Goal: Communication & Community: Answer question/provide support

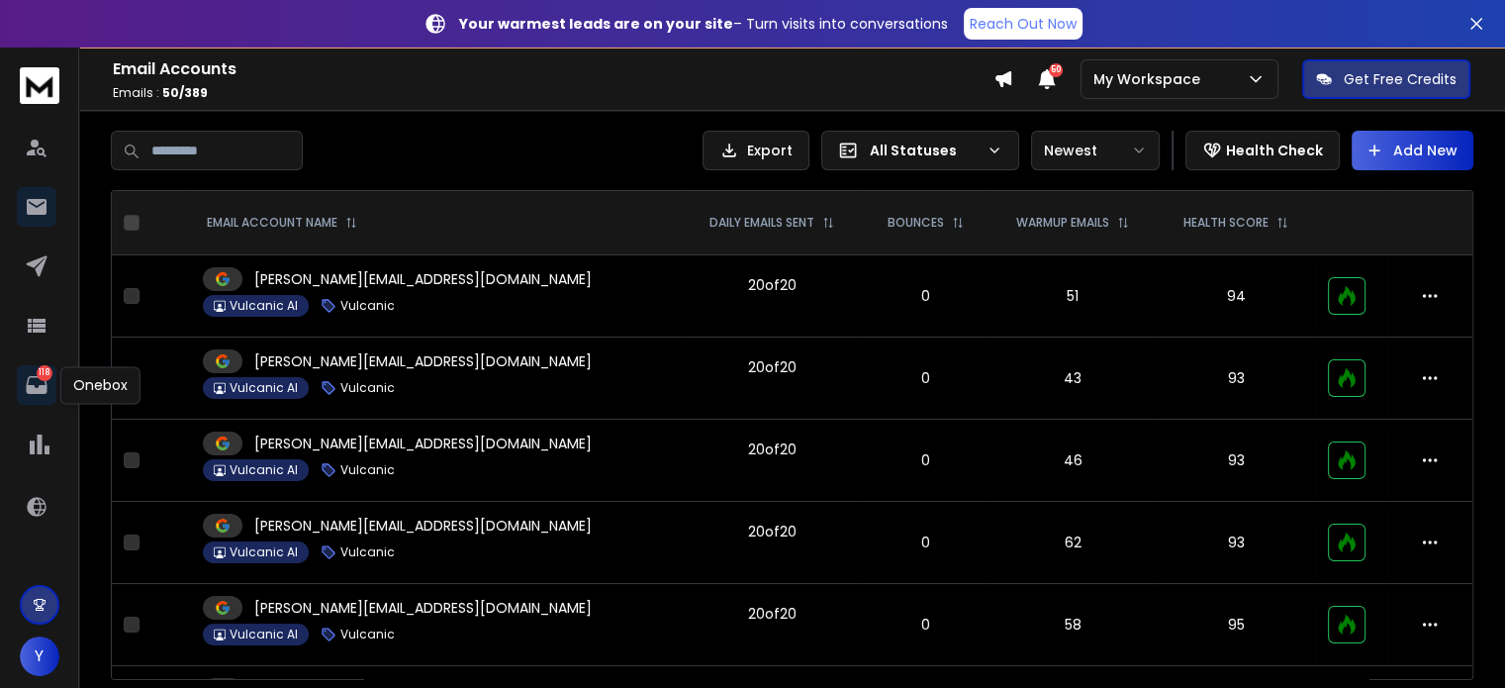
click at [45, 394] on icon at bounding box center [37, 385] width 24 height 24
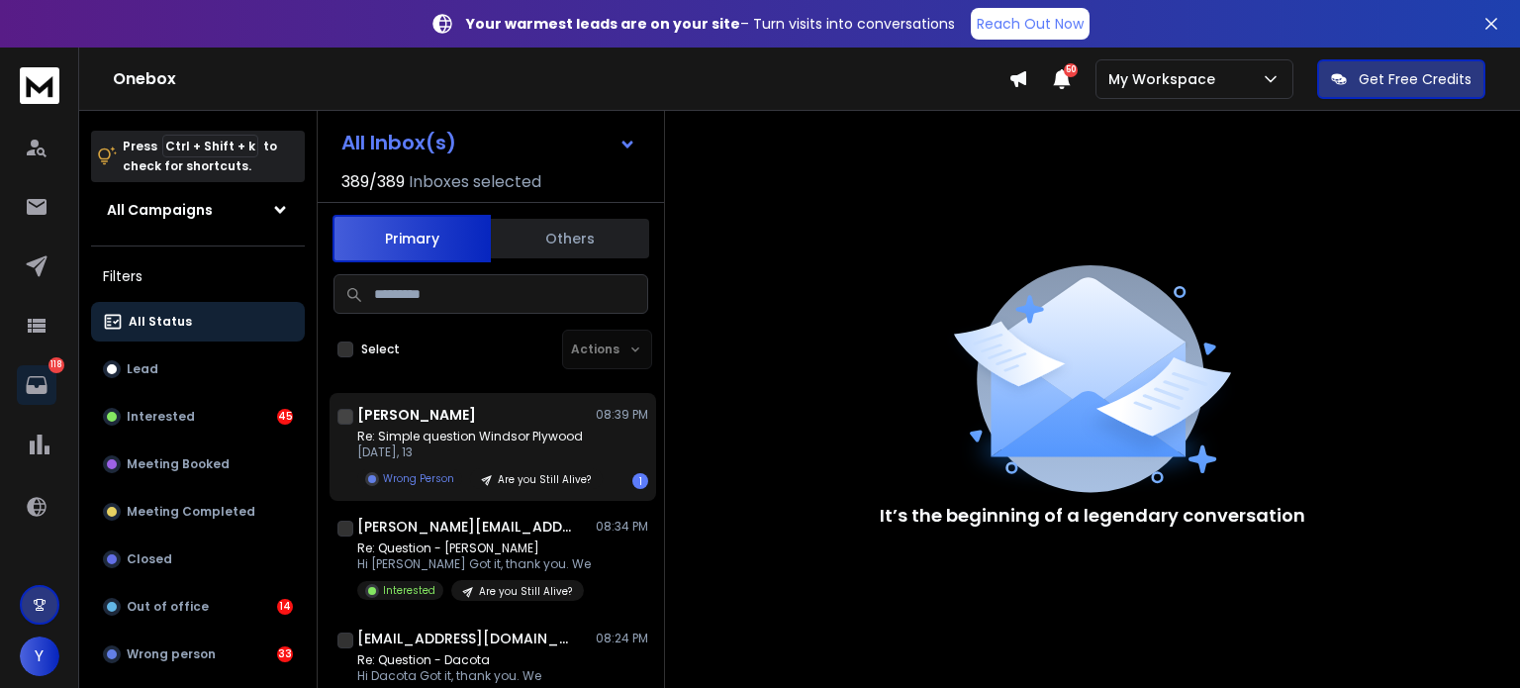
click at [461, 447] on p "On Wed, 13" at bounding box center [476, 452] width 238 height 16
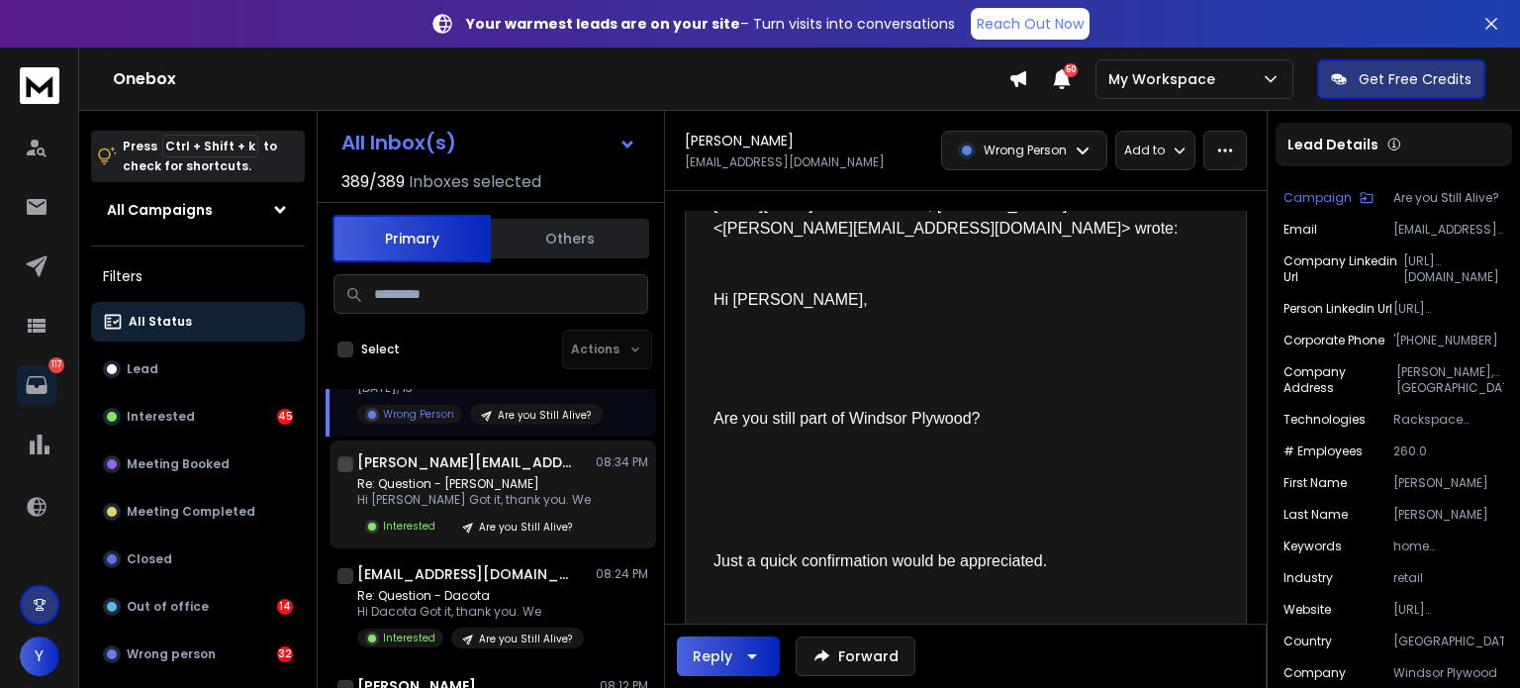
scroll to position [99, 0]
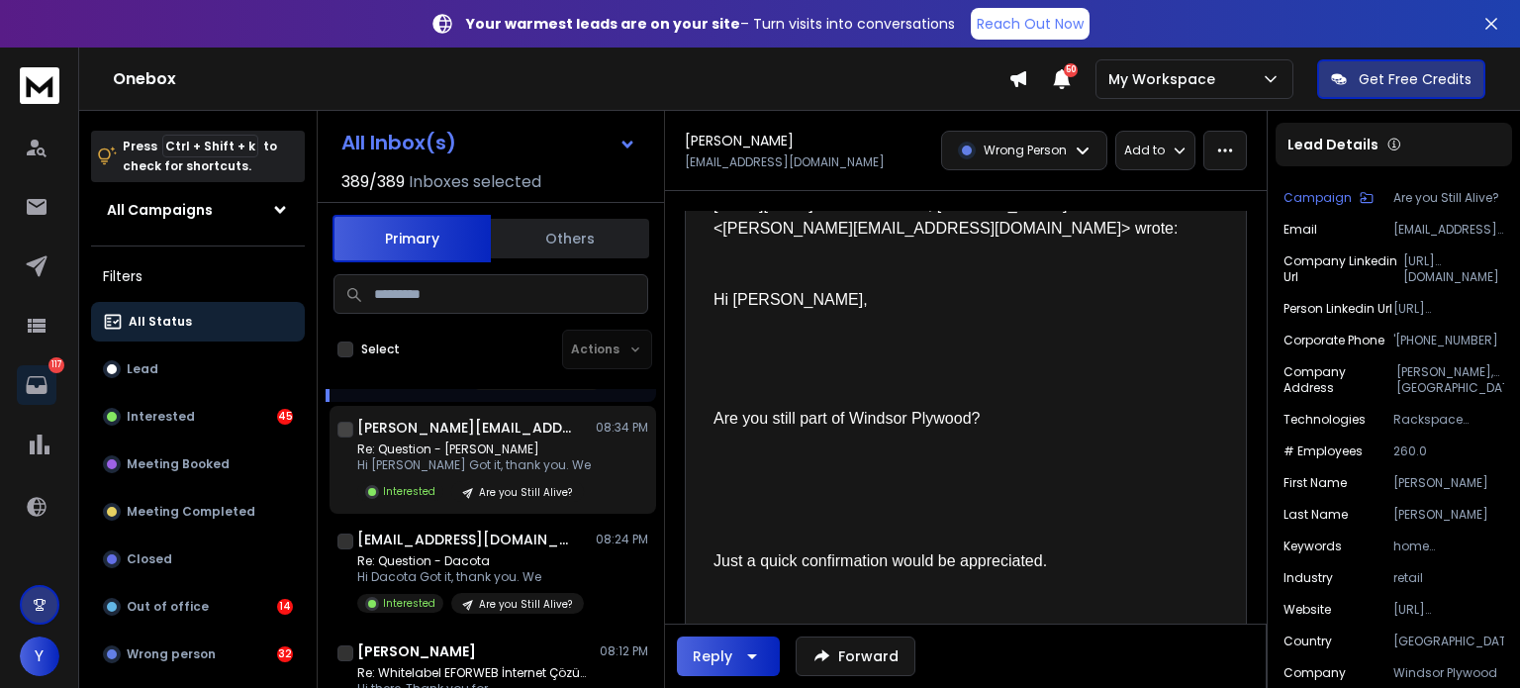
click at [546, 461] on p "Hi Adrianna Got it, thank you. We" at bounding box center [474, 465] width 234 height 16
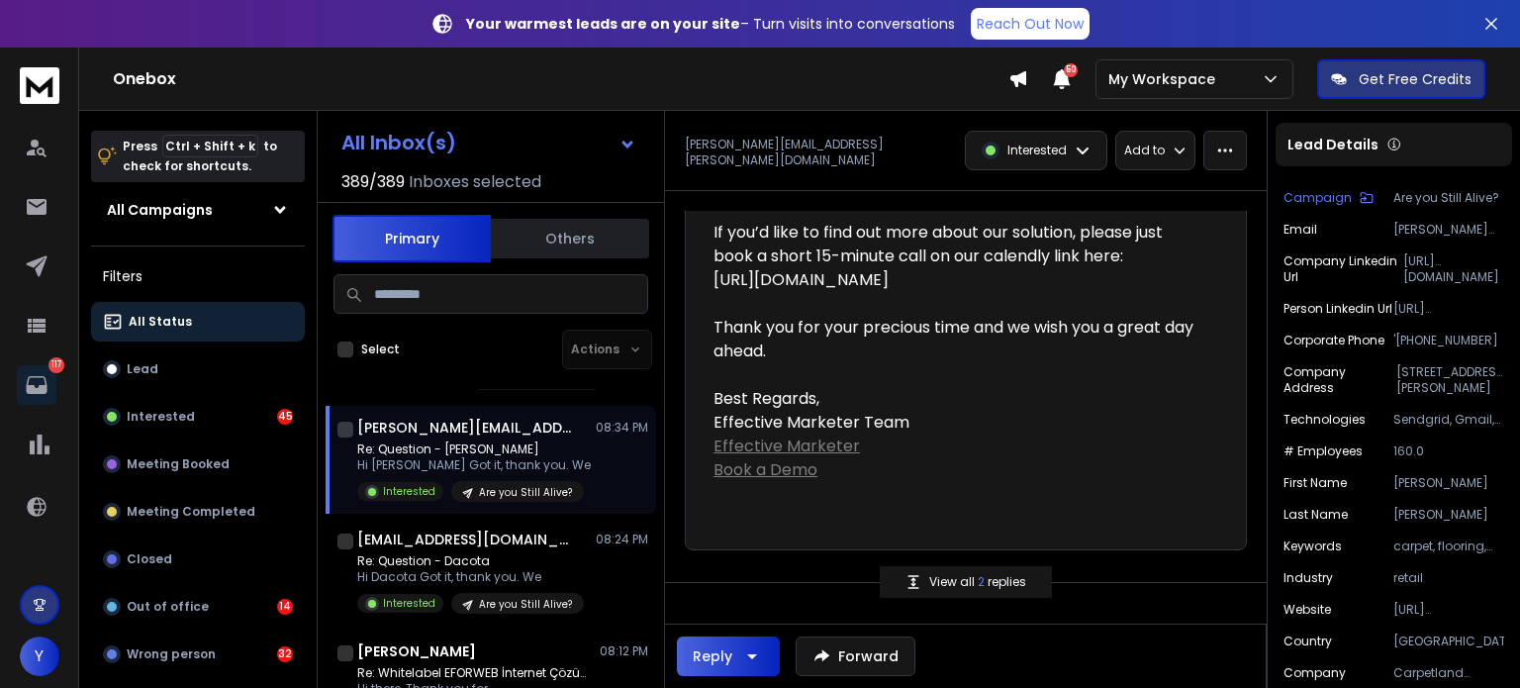
click at [979, 573] on span "2" at bounding box center [983, 581] width 10 height 17
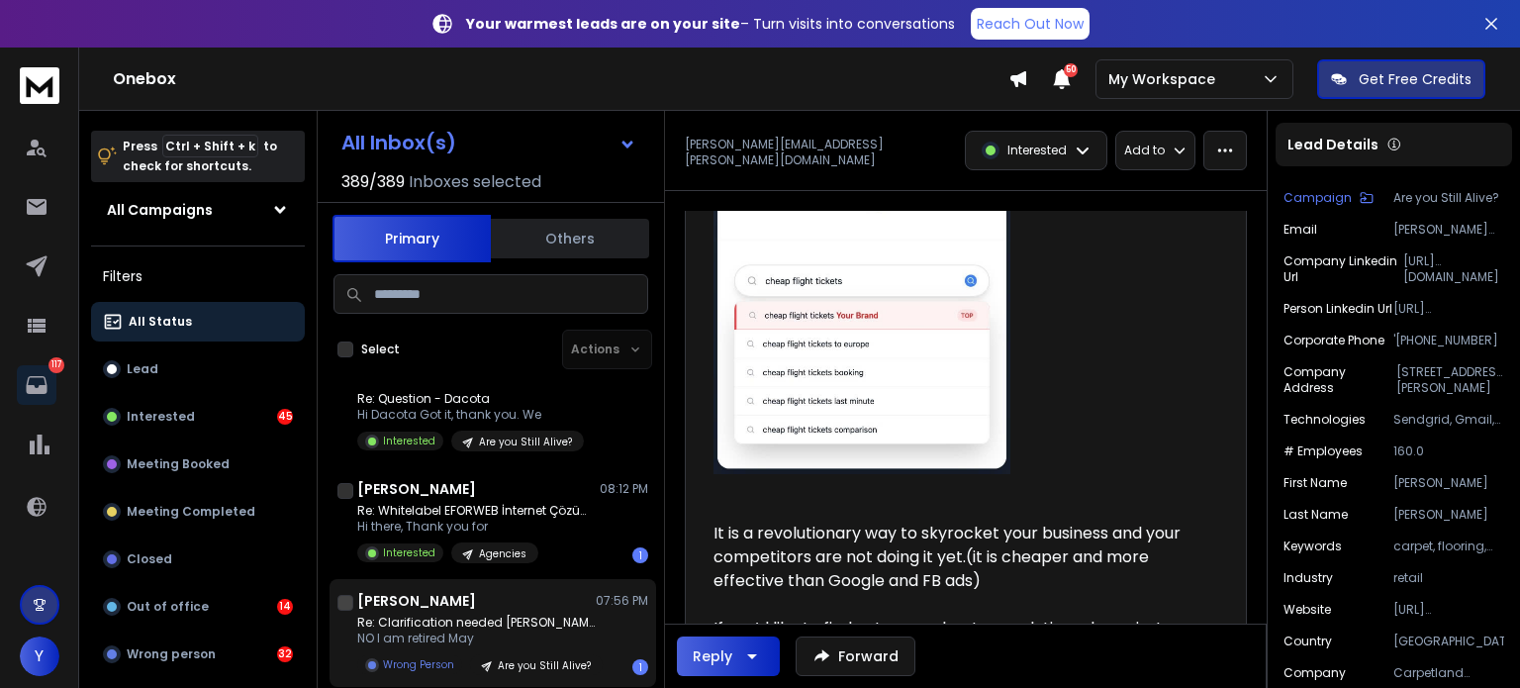
scroll to position [297, 0]
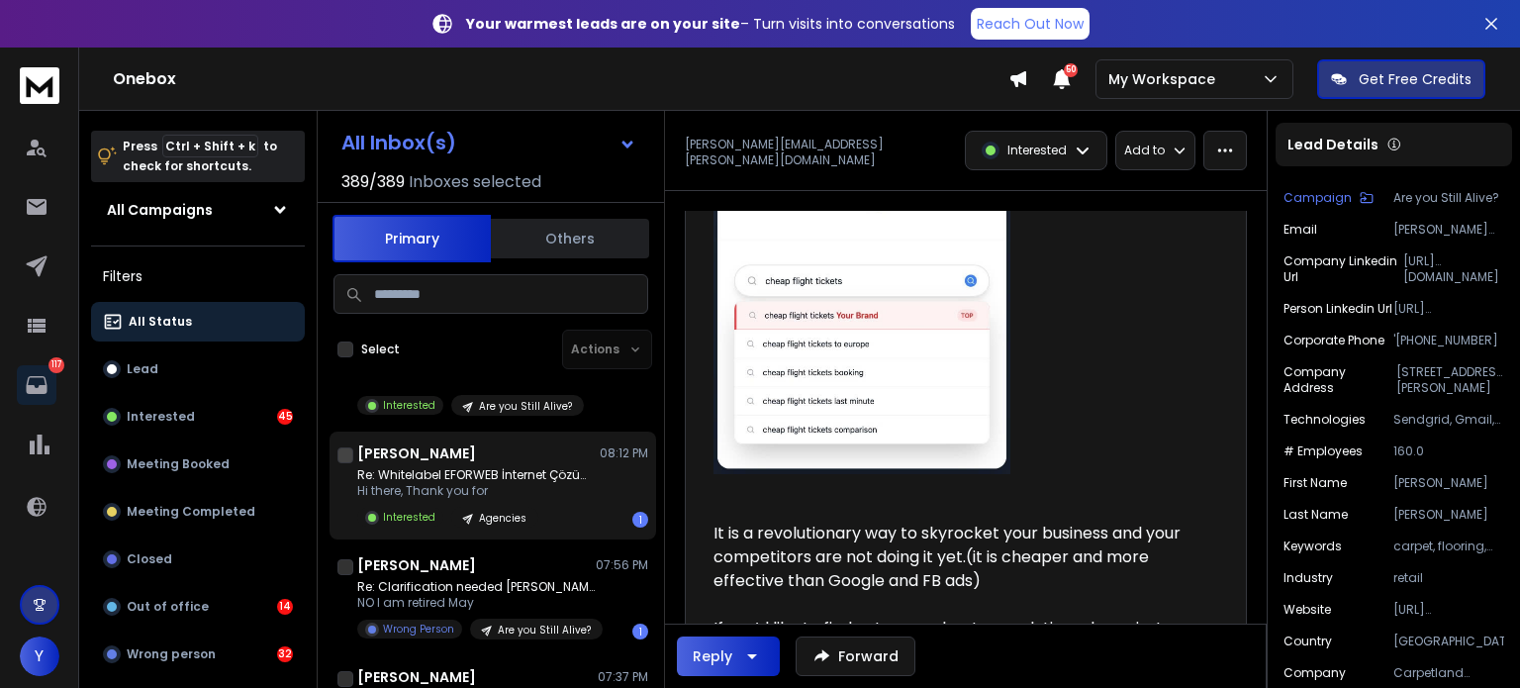
click at [515, 492] on p "Hi there, Thank you for" at bounding box center [476, 491] width 238 height 16
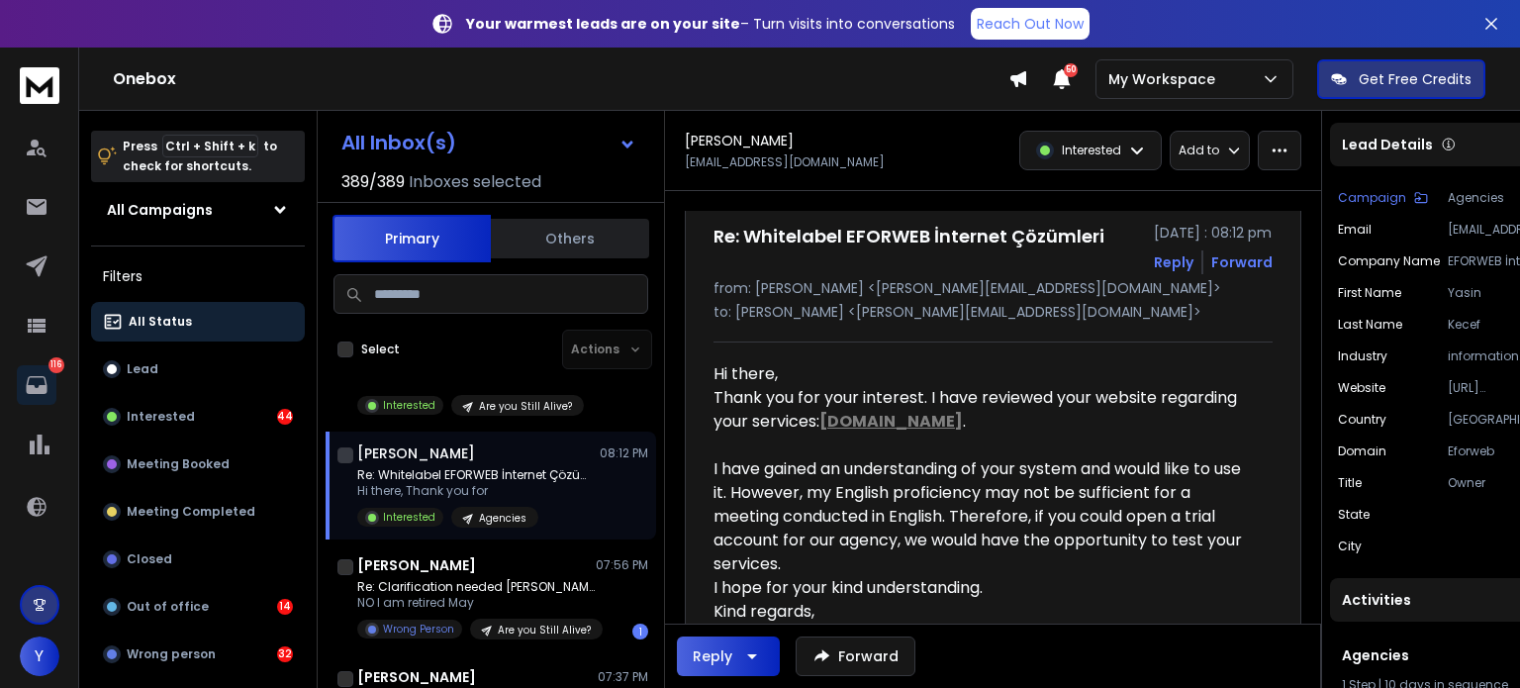
scroll to position [99, 0]
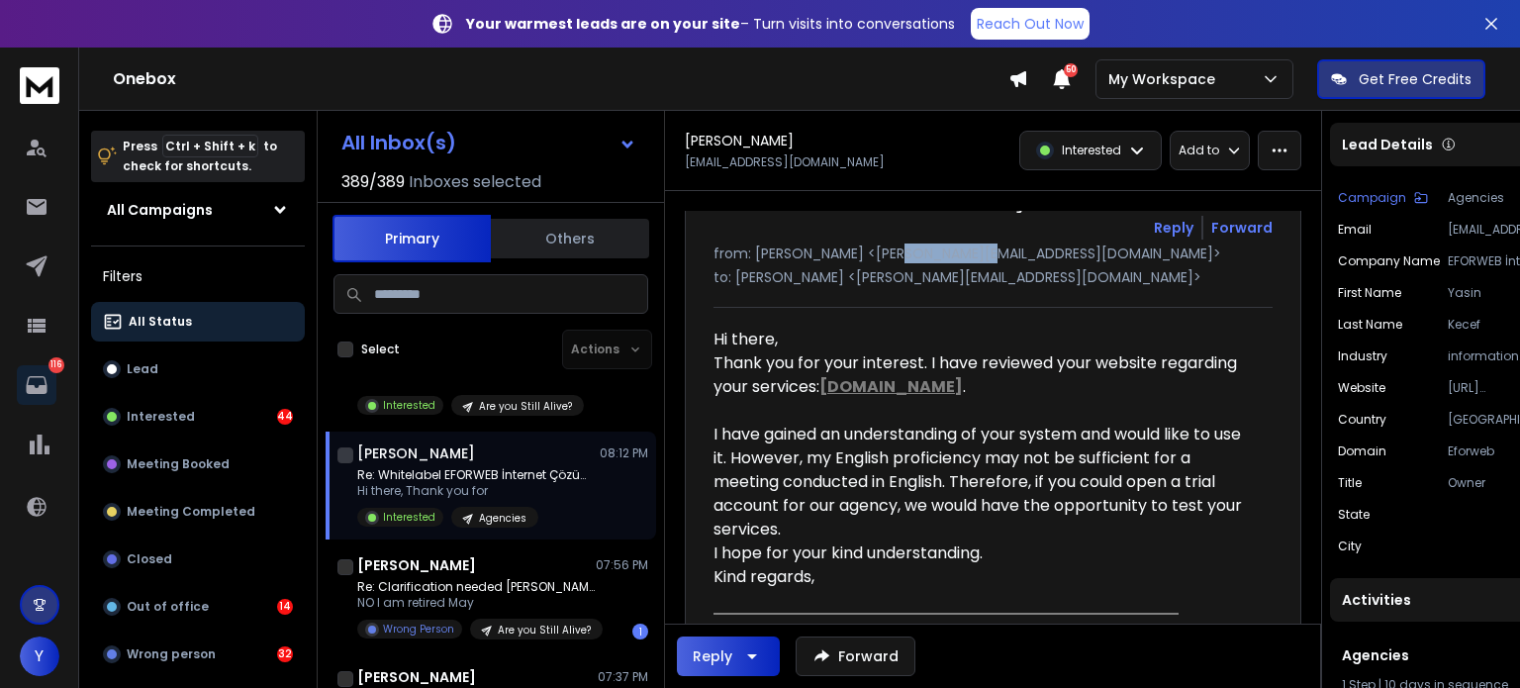
drag, startPoint x: 895, startPoint y: 257, endPoint x: 978, endPoint y: 257, distance: 83.1
click at [978, 257] on p "from: Yasin KEÇEF <yasin@eforweb.net>" at bounding box center [993, 253] width 559 height 20
copy p "eforweb.net"
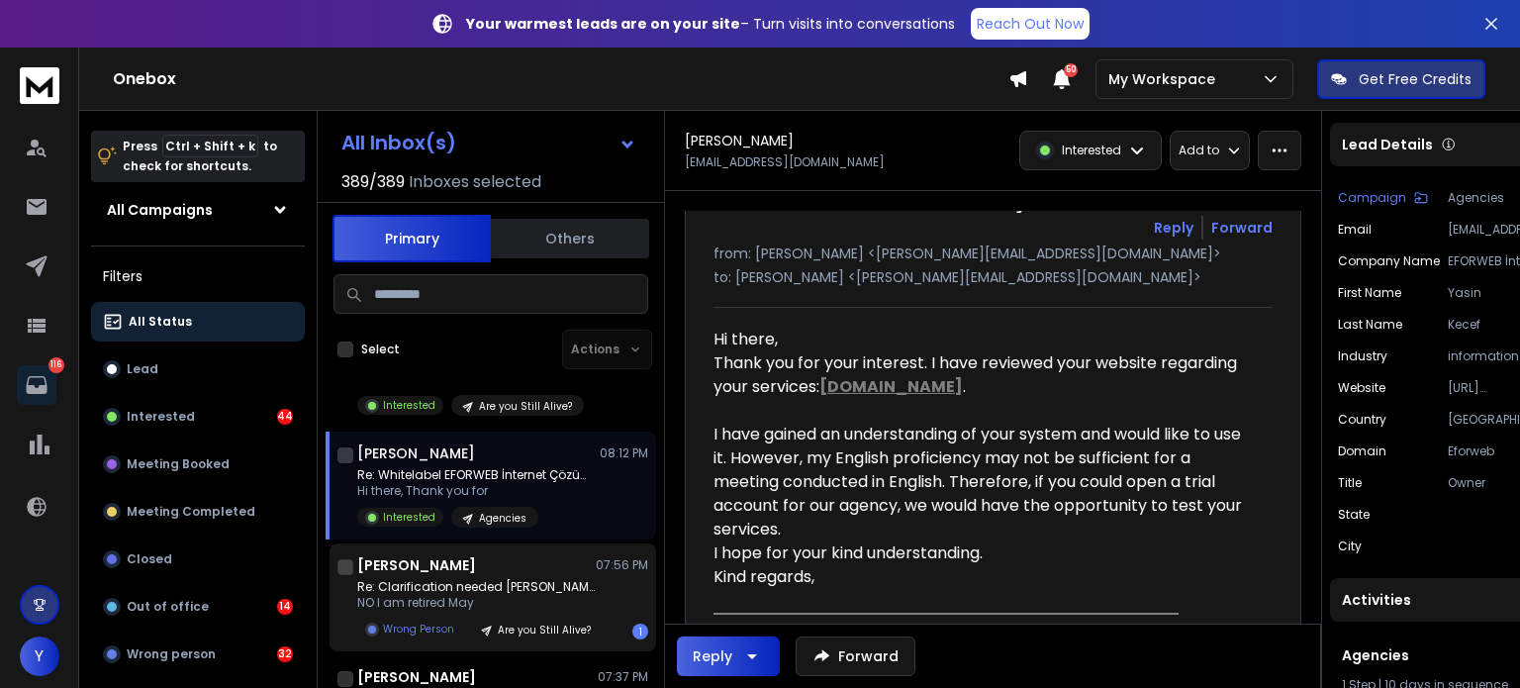
click at [547, 599] on p "NO I am retired May" at bounding box center [476, 603] width 238 height 16
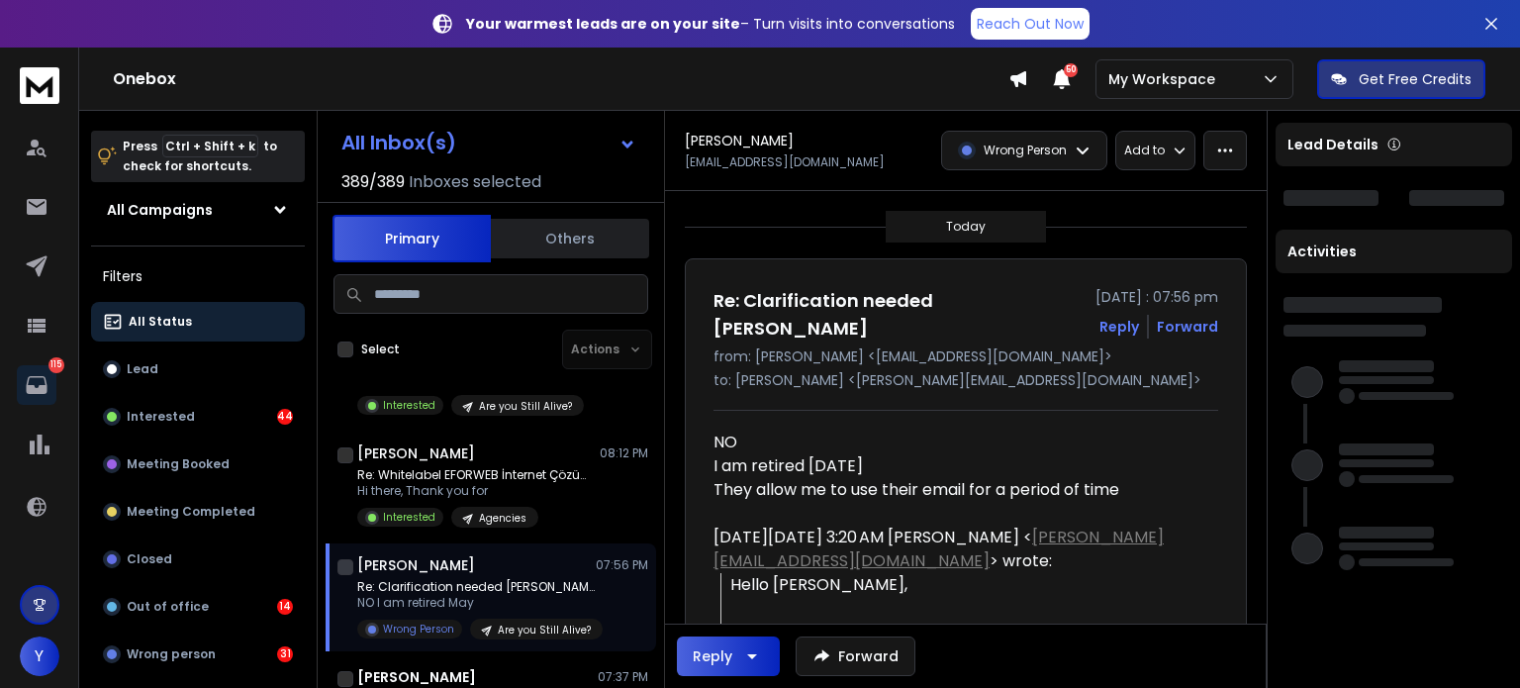
scroll to position [396, 0]
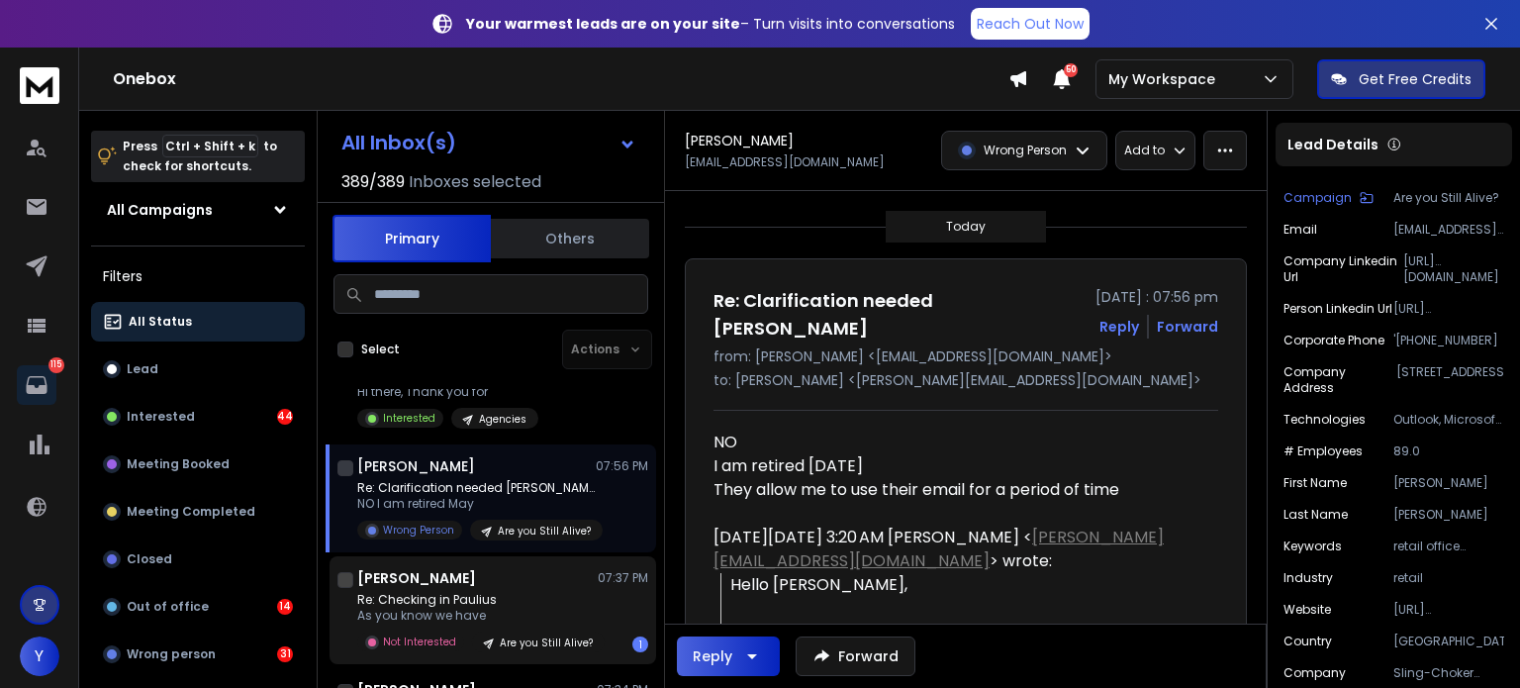
click at [549, 596] on p "Re: Checking in Paulius" at bounding box center [476, 600] width 238 height 16
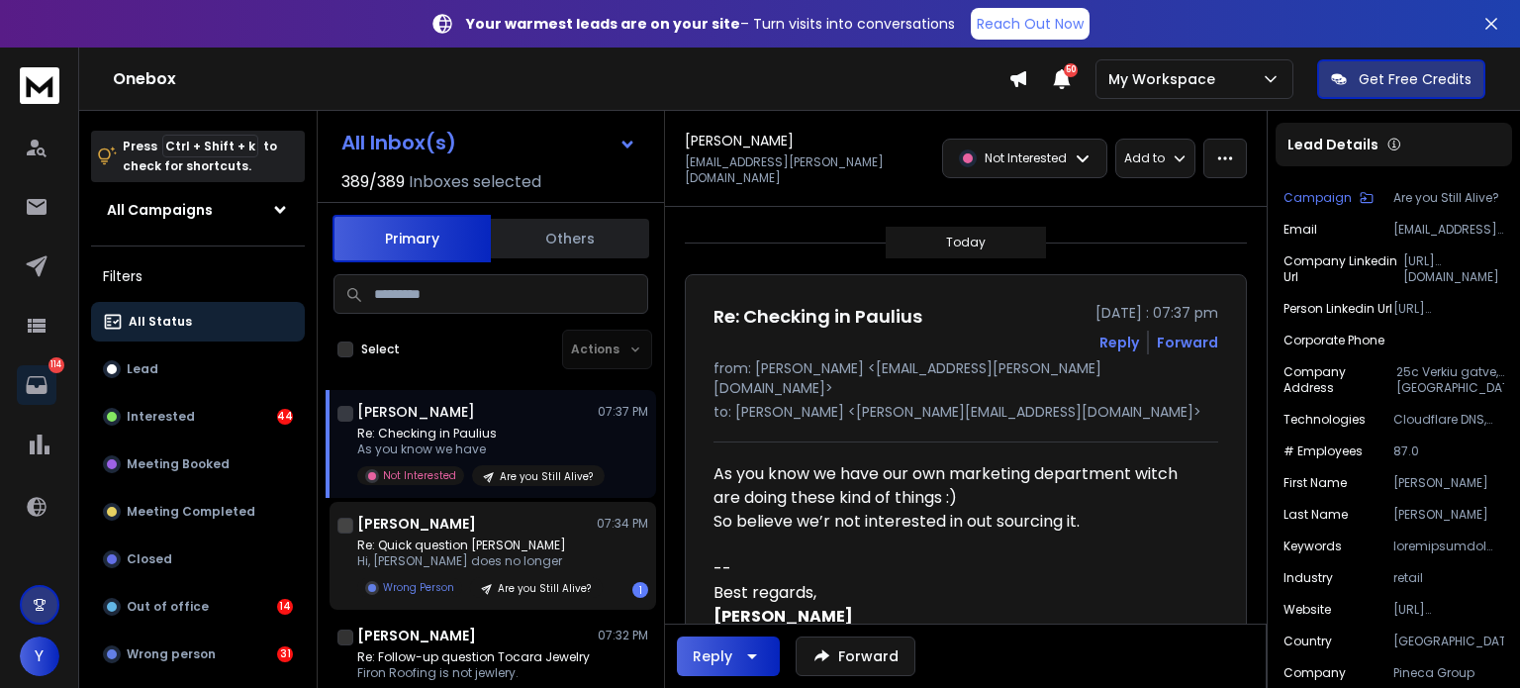
scroll to position [594, 0]
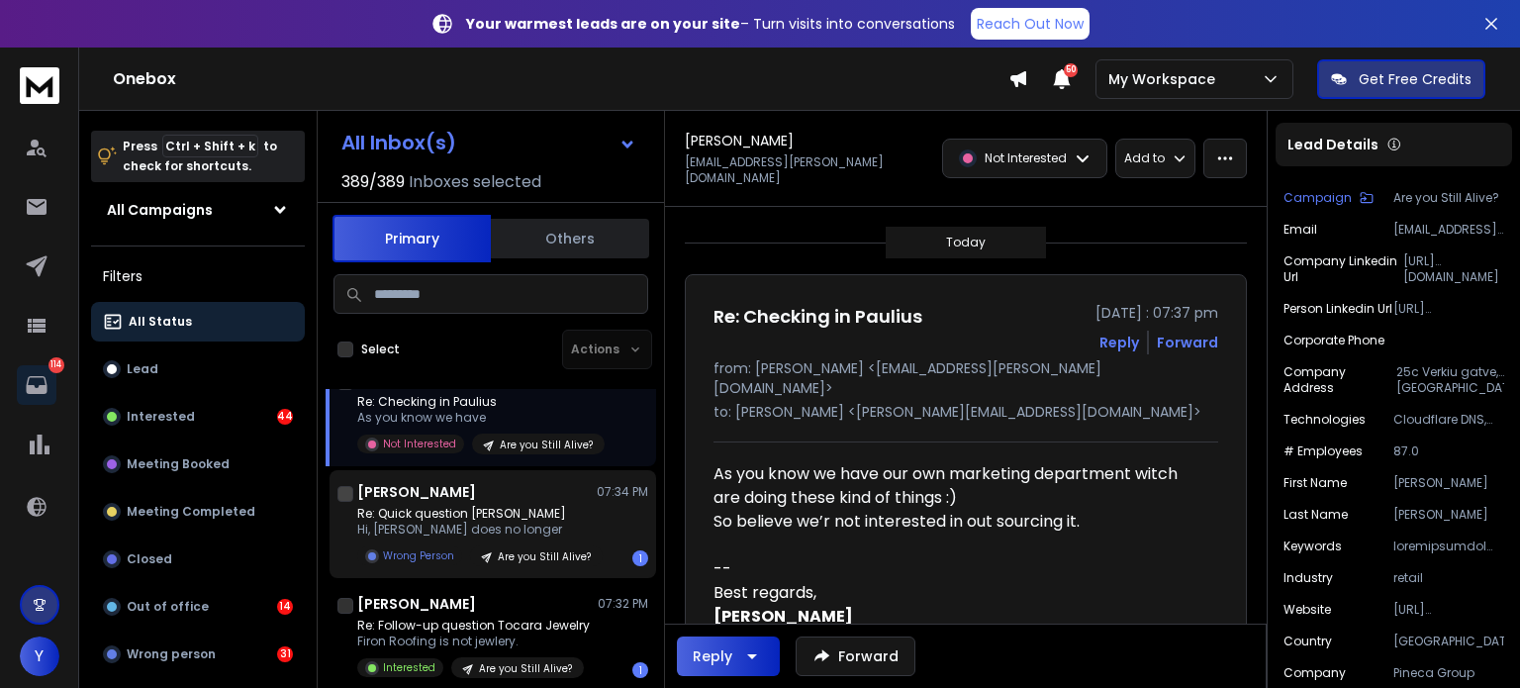
click at [537, 542] on div "Re: Quick question Hugo Hi, Hugo does no longer Wrong Person Are you Still Aliv…" at bounding box center [479, 536] width 245 height 60
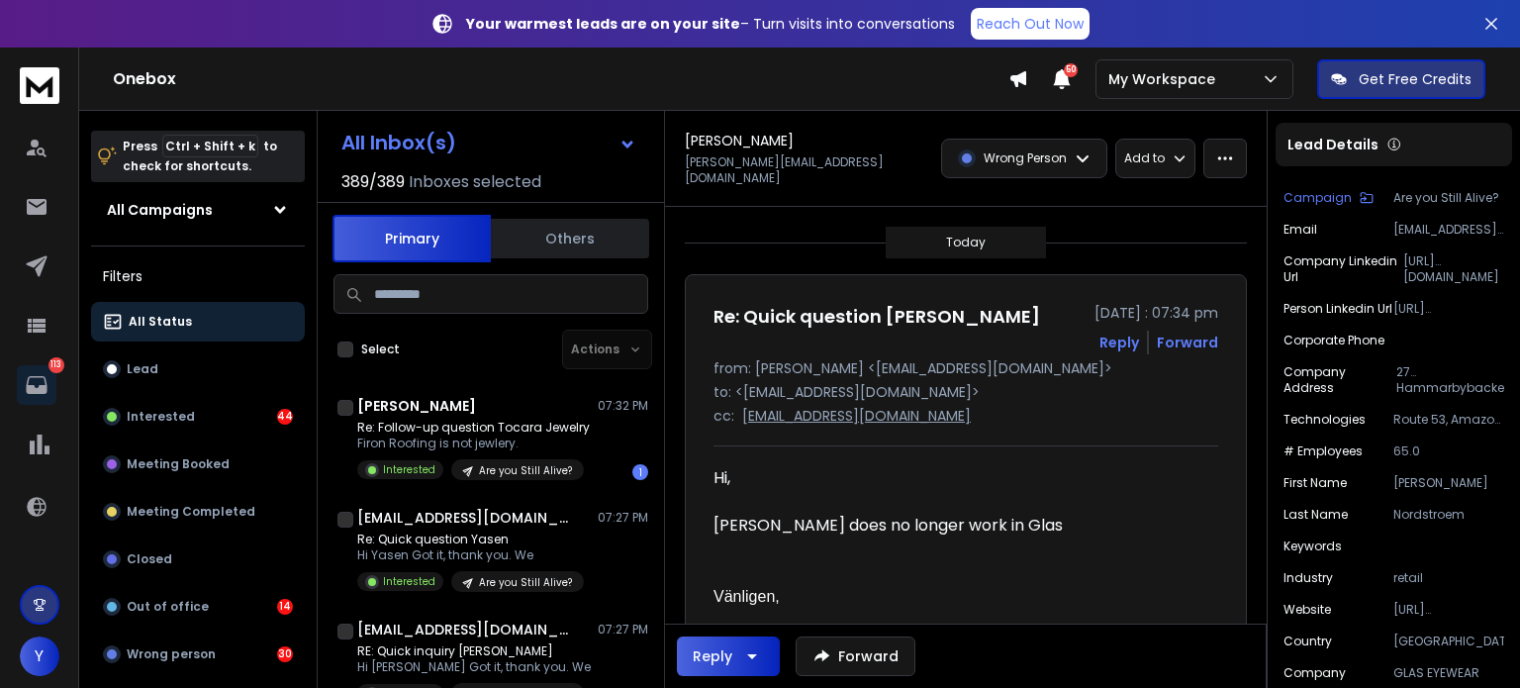
scroll to position [693, 0]
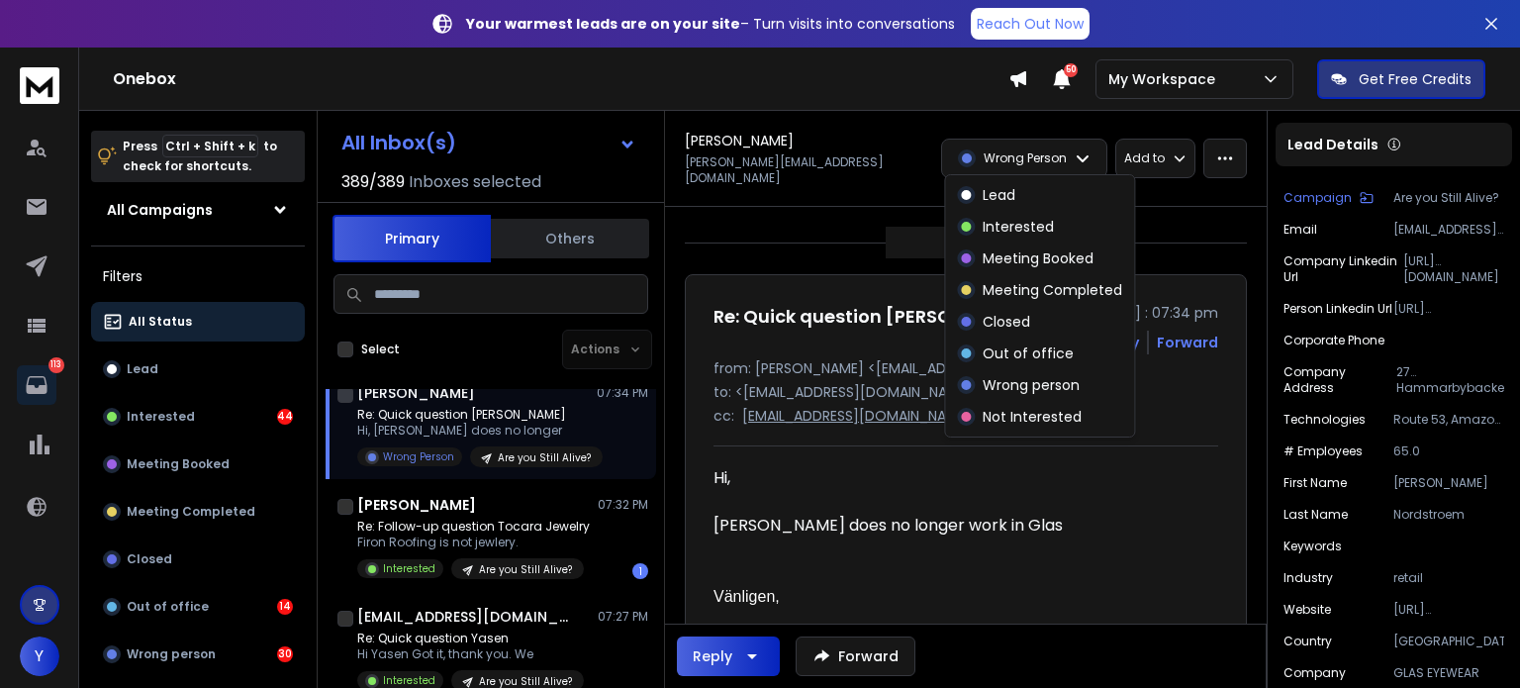
click at [1057, 140] on div "Wrong Person" at bounding box center [1024, 159] width 164 height 38
click at [1033, 220] on p "Interested" at bounding box center [1018, 227] width 71 height 20
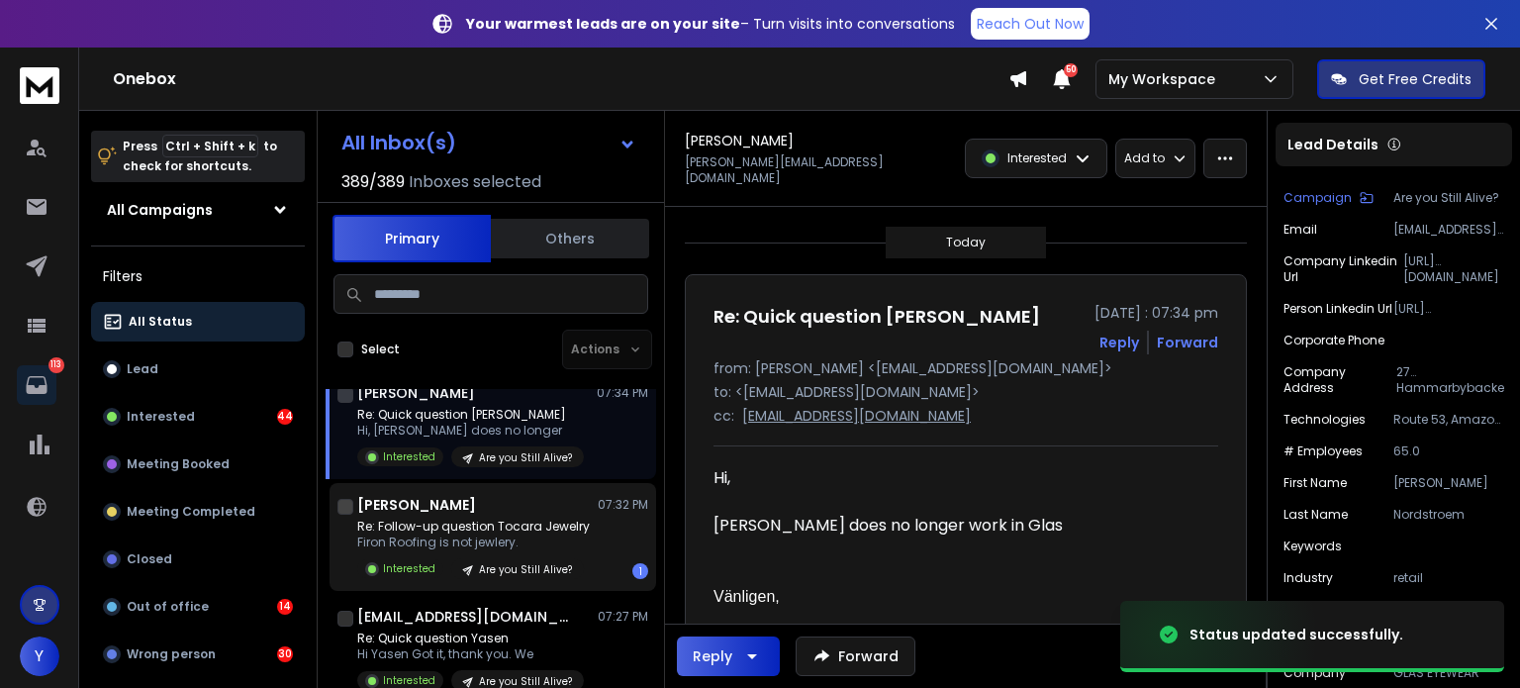
click at [527, 533] on p "Re: Follow-up question Tocara Jewelry" at bounding box center [473, 527] width 233 height 16
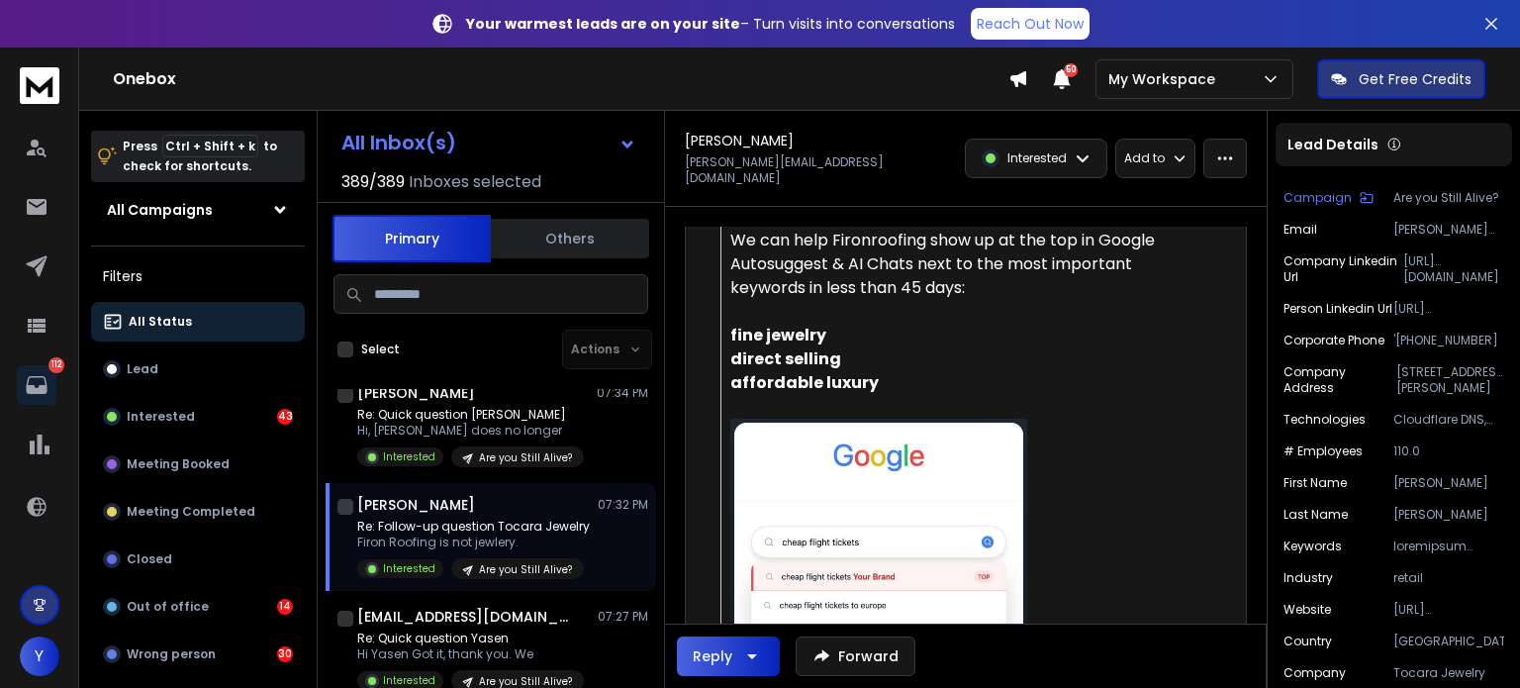
scroll to position [792, 0]
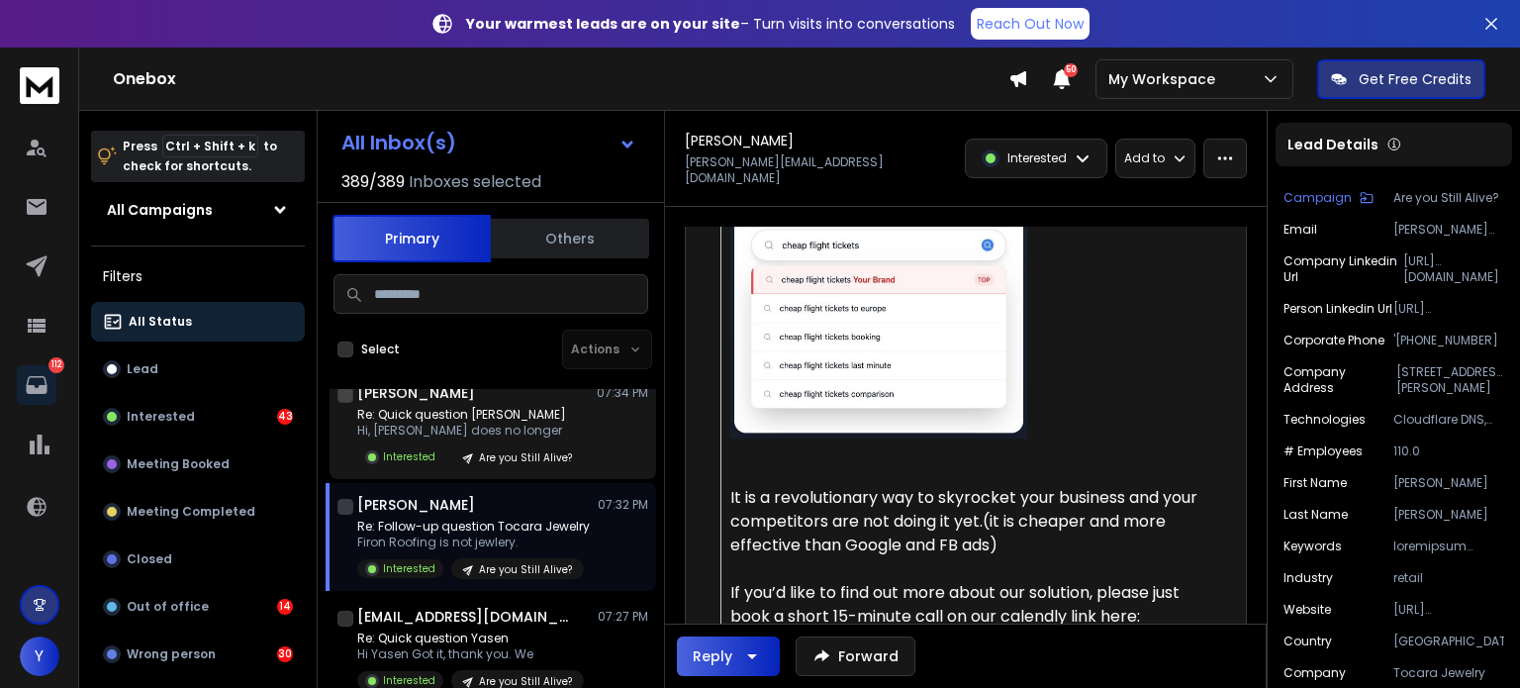
click at [525, 433] on p "Hi, Hugo does no longer" at bounding box center [470, 431] width 227 height 16
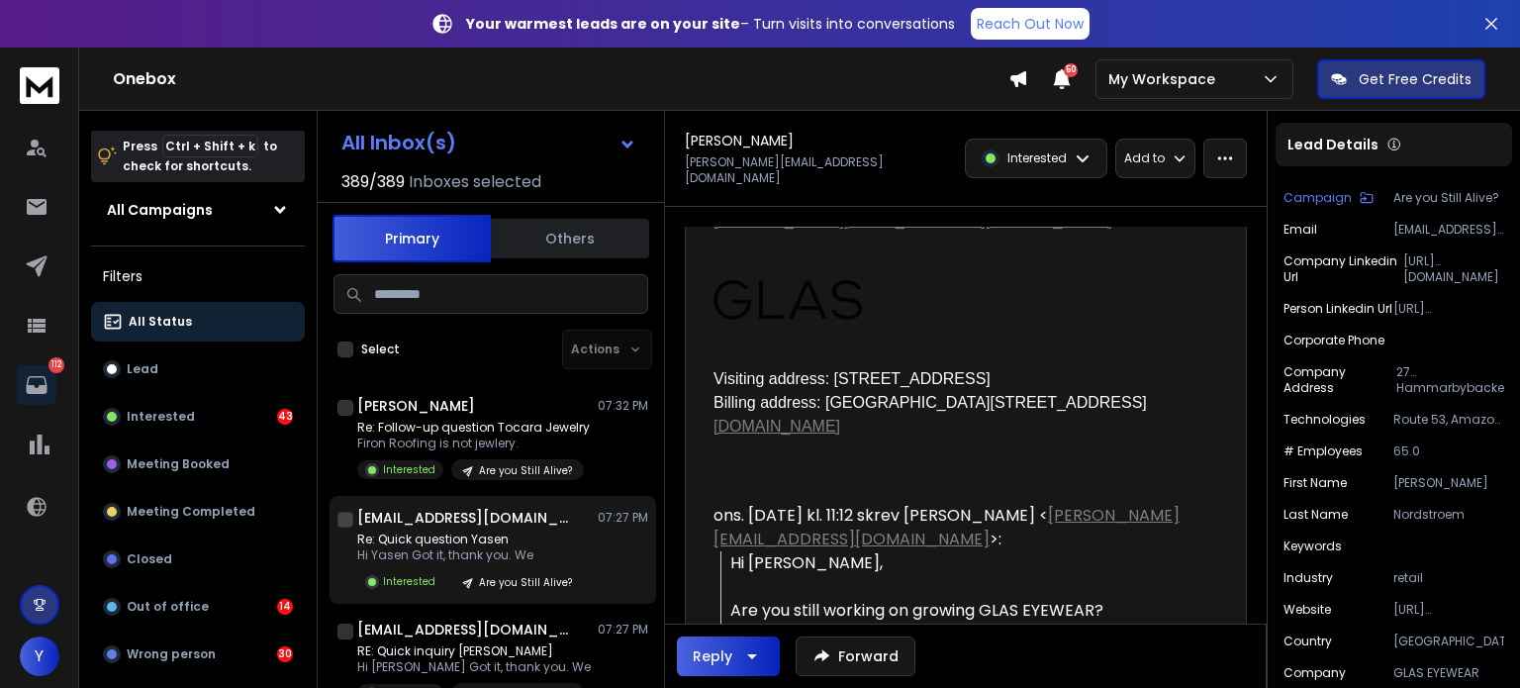
click at [520, 552] on p "Hi Yasen Got it, thank you. We" at bounding box center [470, 555] width 227 height 16
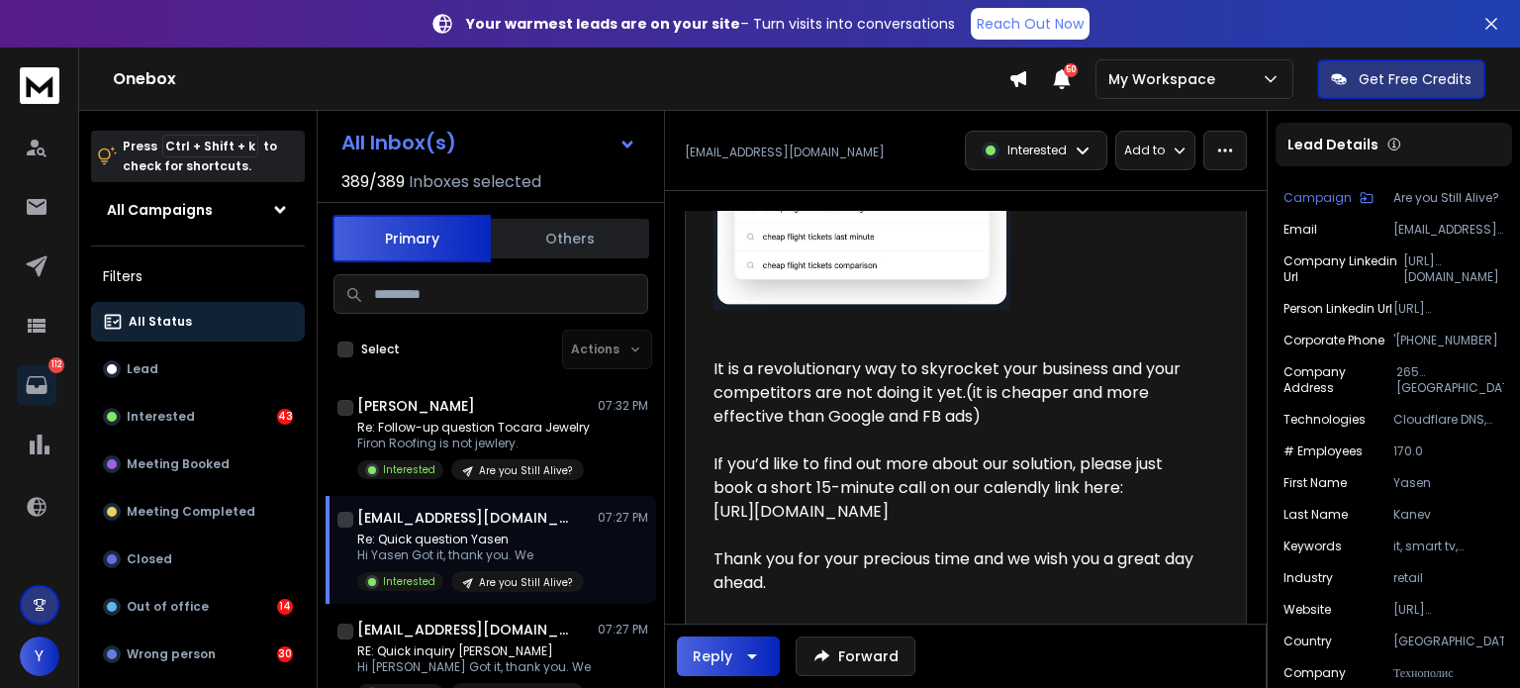
scroll to position [946, 0]
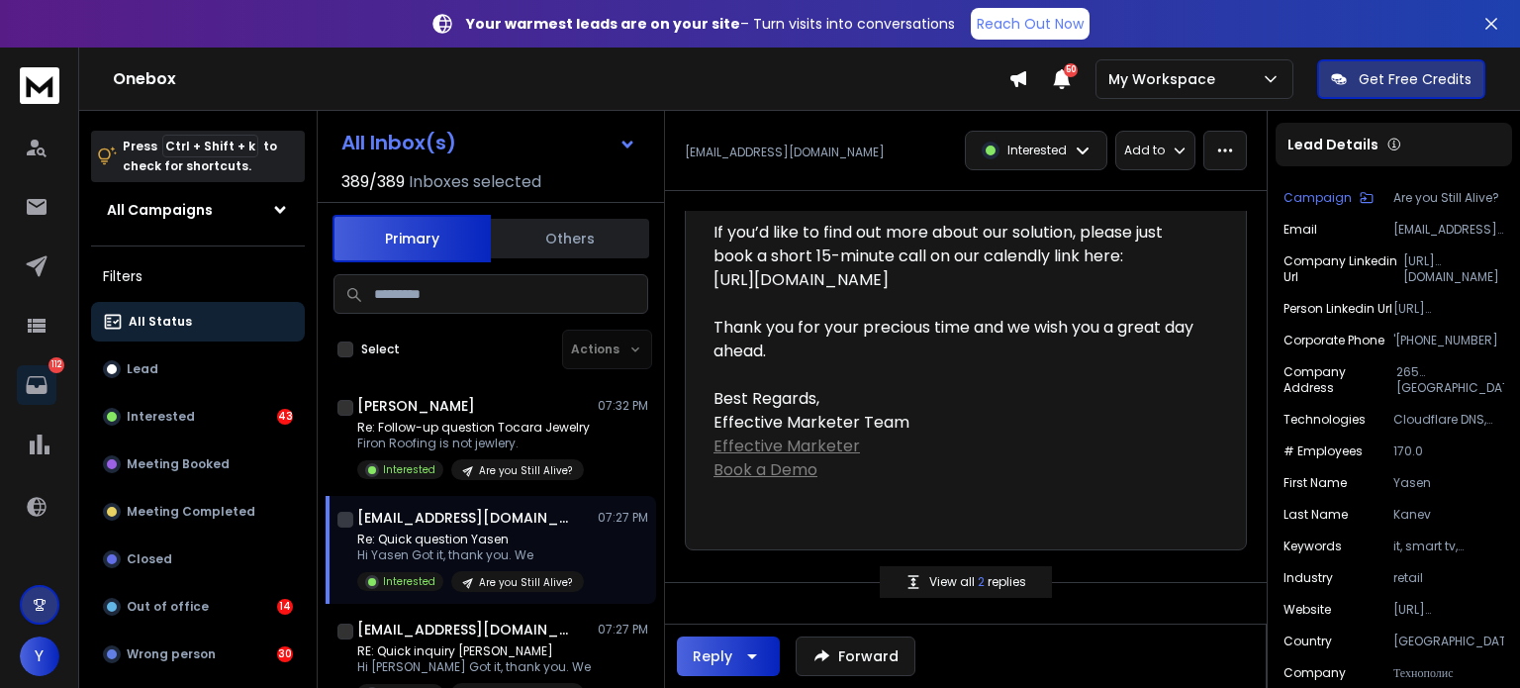
click at [975, 569] on div "View all 2 replies" at bounding box center [965, 582] width 171 height 32
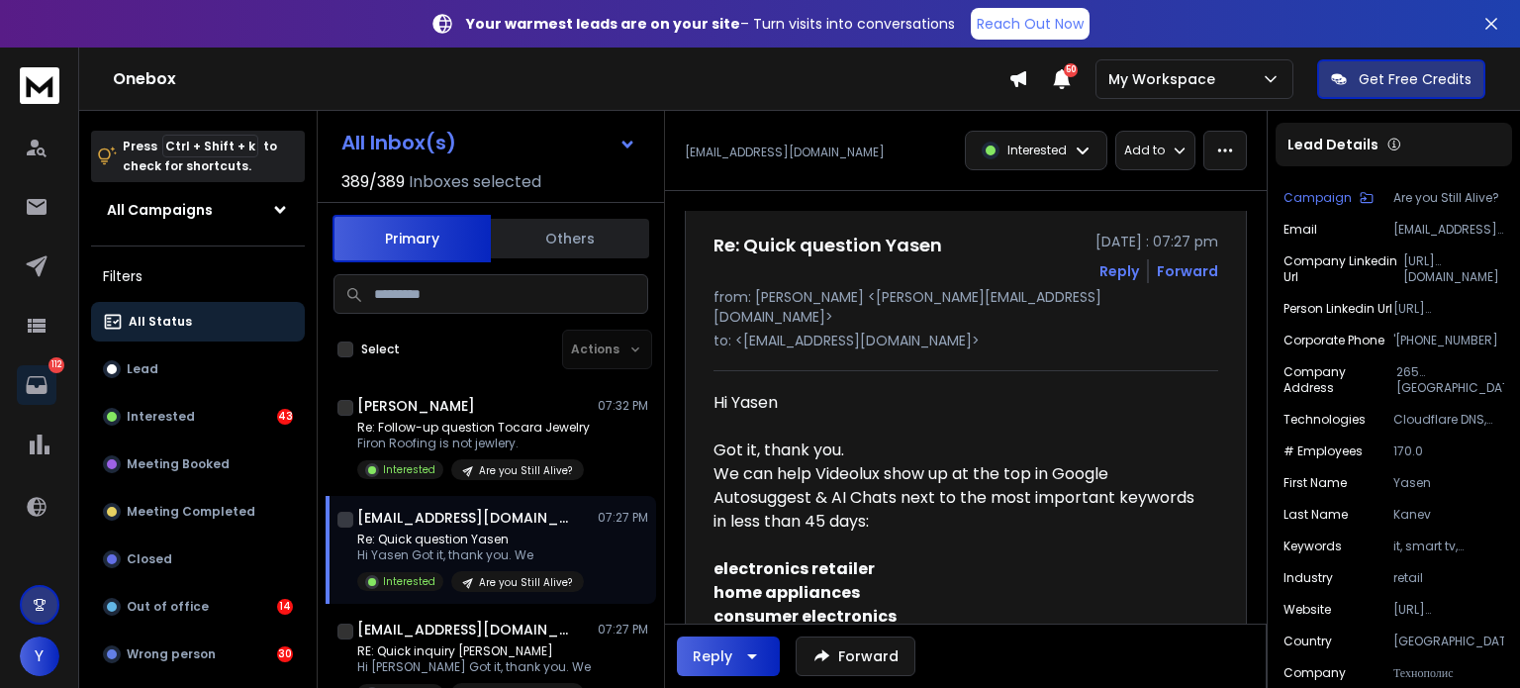
scroll to position [0, 0]
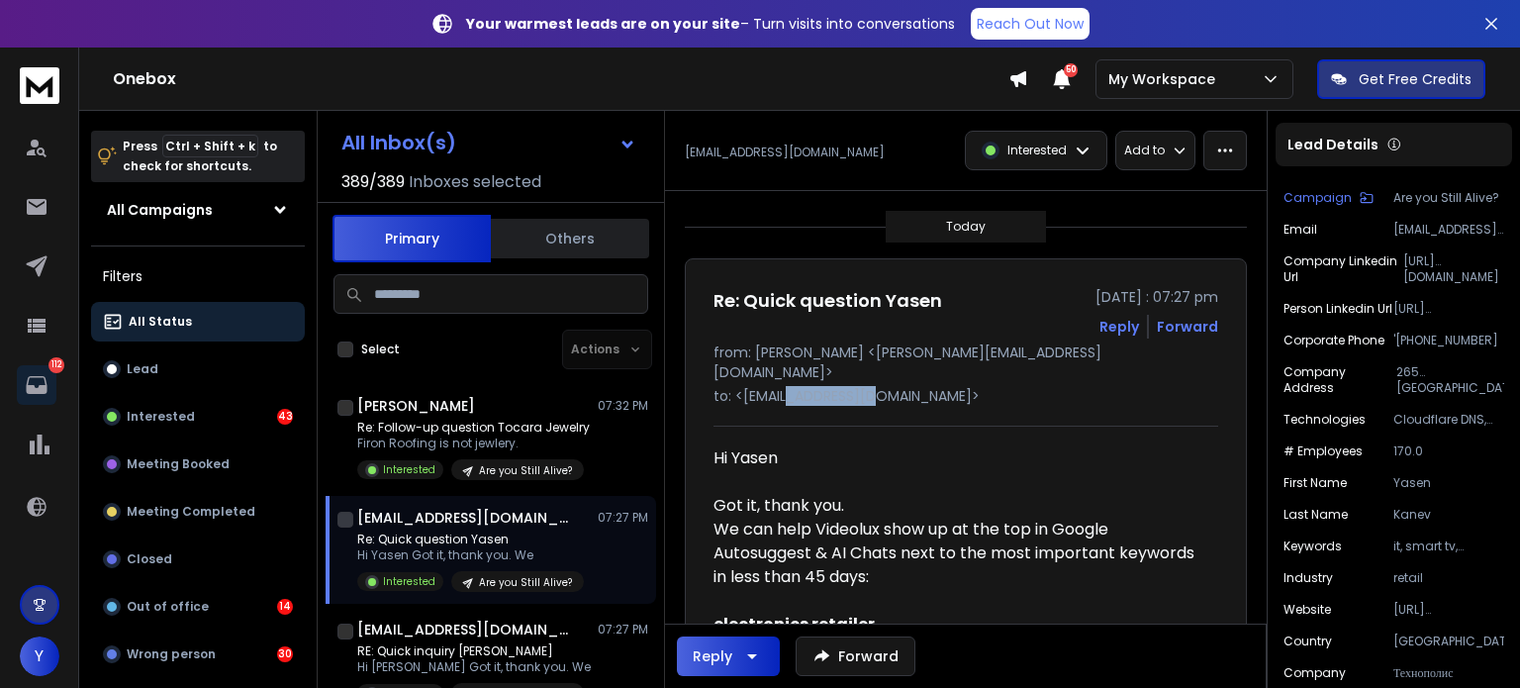
drag, startPoint x: 809, startPoint y: 373, endPoint x: 872, endPoint y: 372, distance: 63.4
click at [872, 386] on p "to: <yasen@videolux.bg>" at bounding box center [966, 396] width 505 height 20
copy p "videolux.bg"
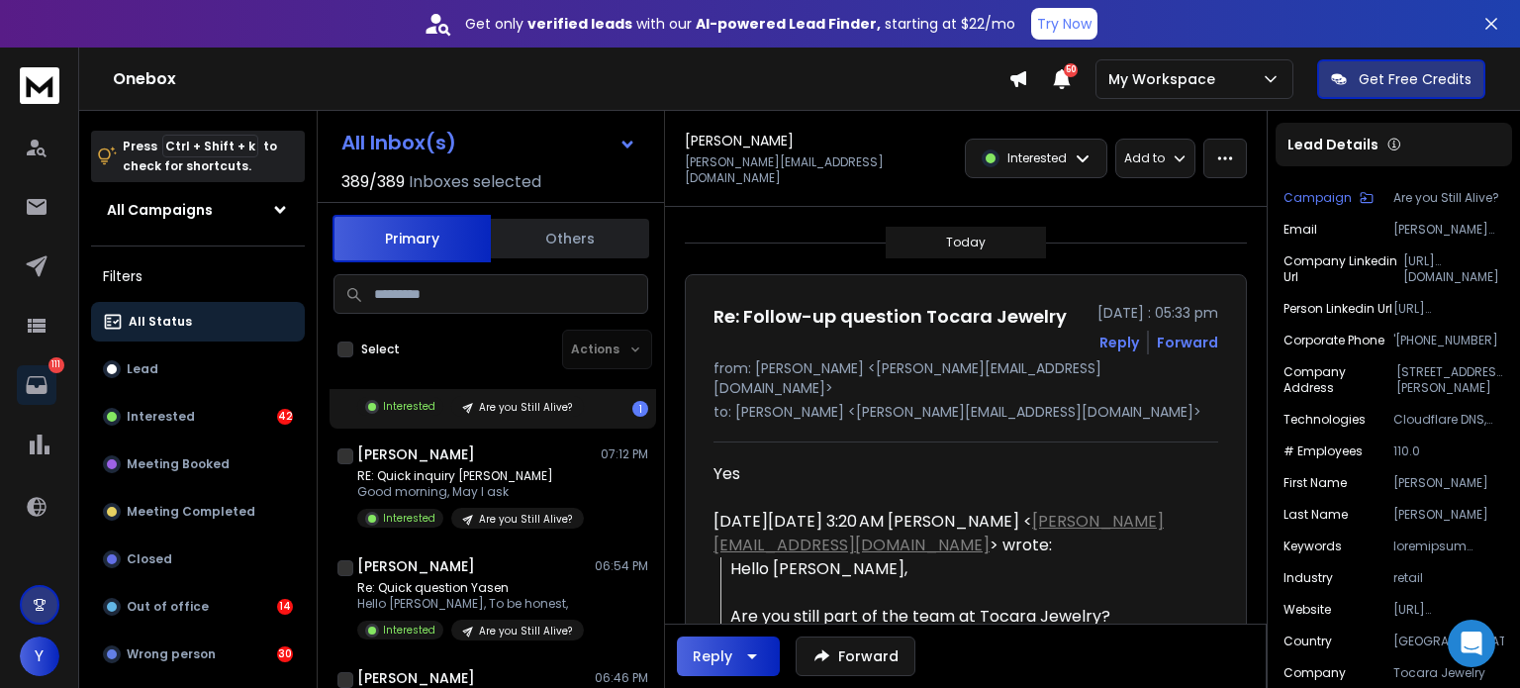
scroll to position [198, 0]
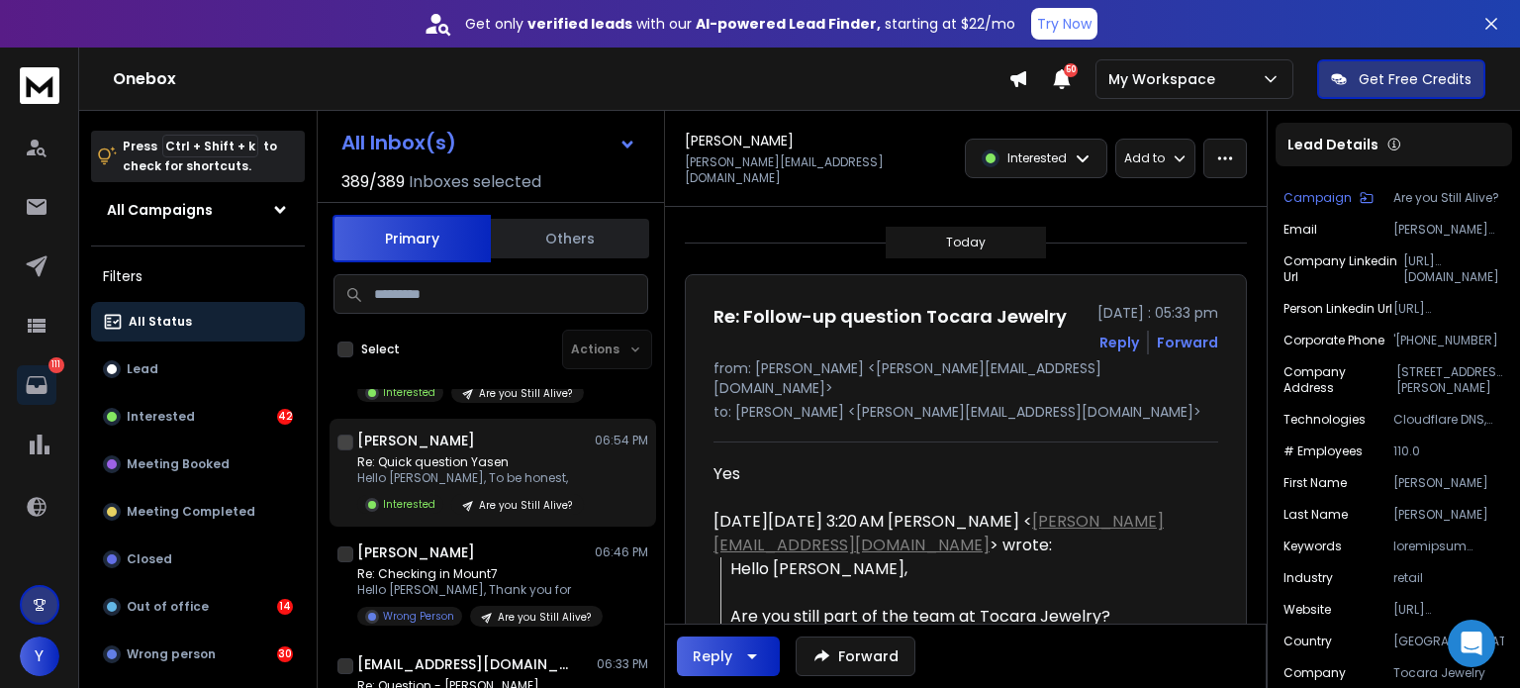
click at [504, 477] on p "Hello [PERSON_NAME], To be honest," at bounding box center [470, 478] width 227 height 16
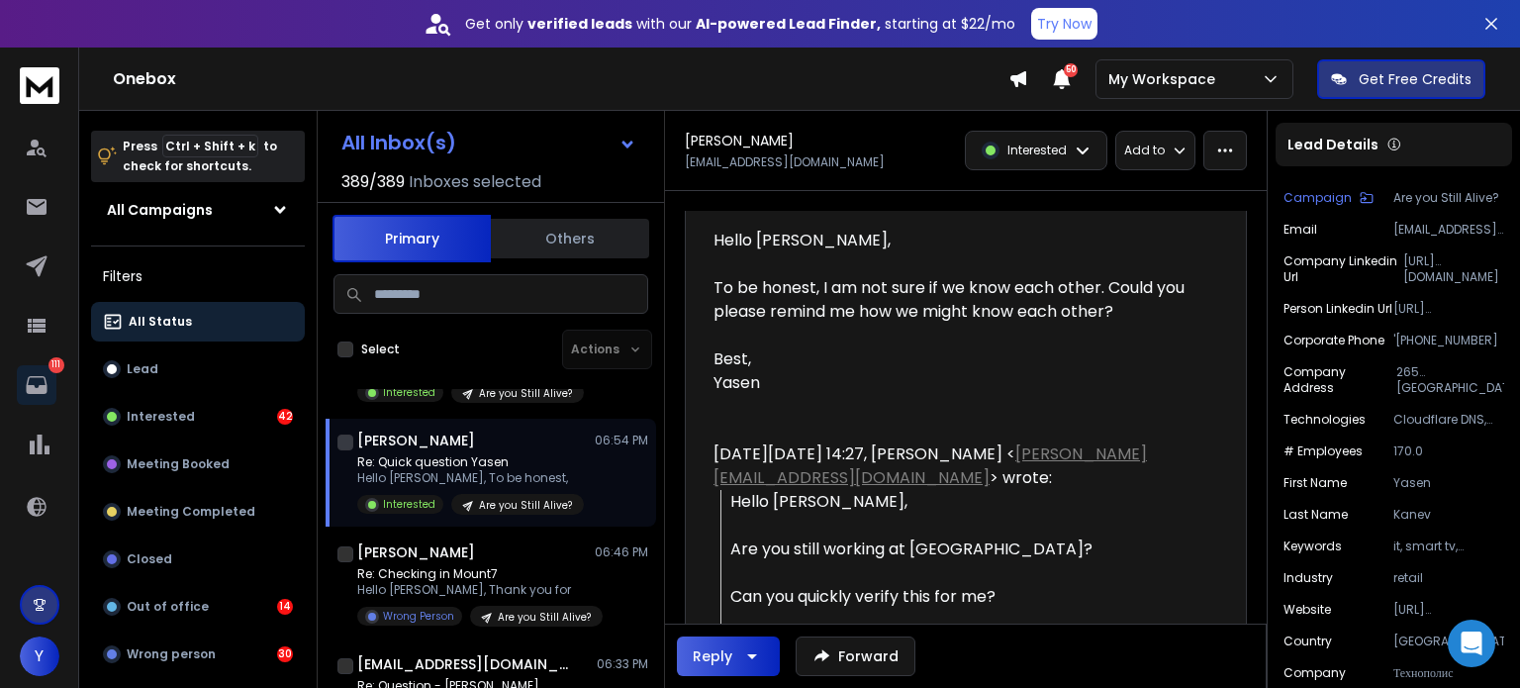
drag, startPoint x: 633, startPoint y: 490, endPoint x: 764, endPoint y: 522, distance: 134.4
click at [764, 522] on div "Are you still working at [GEOGRAPHIC_DATA]?" at bounding box center [966, 538] width 472 height 48
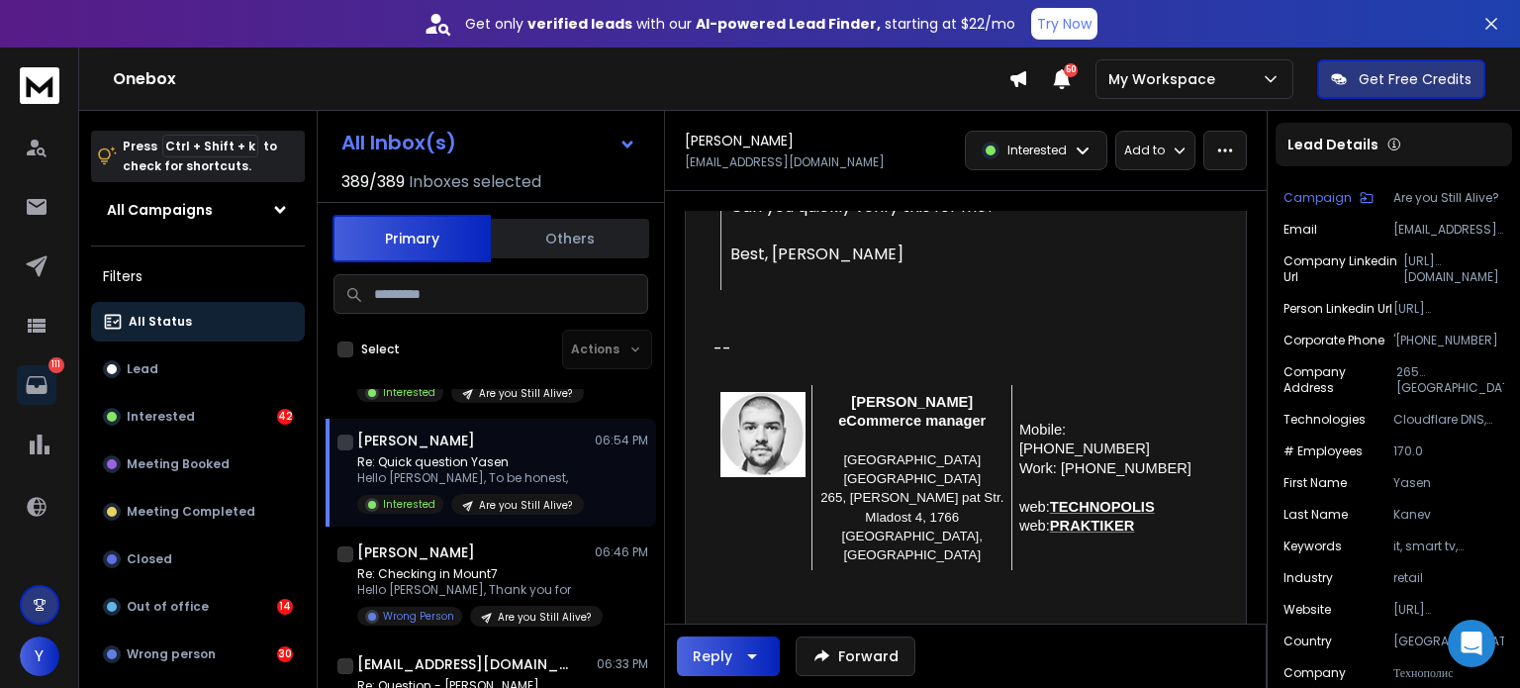
scroll to position [728, 0]
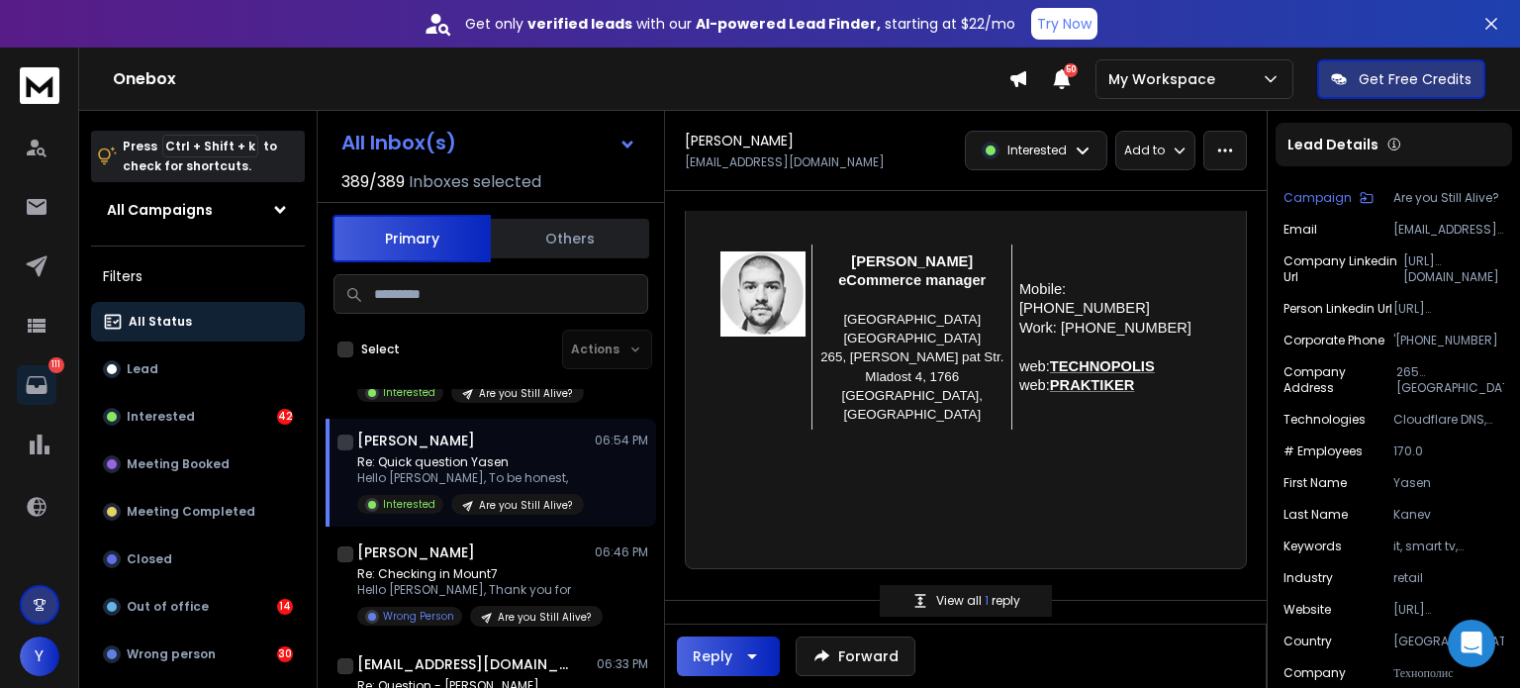
click at [989, 593] on p "View all 1 reply" at bounding box center [978, 601] width 84 height 16
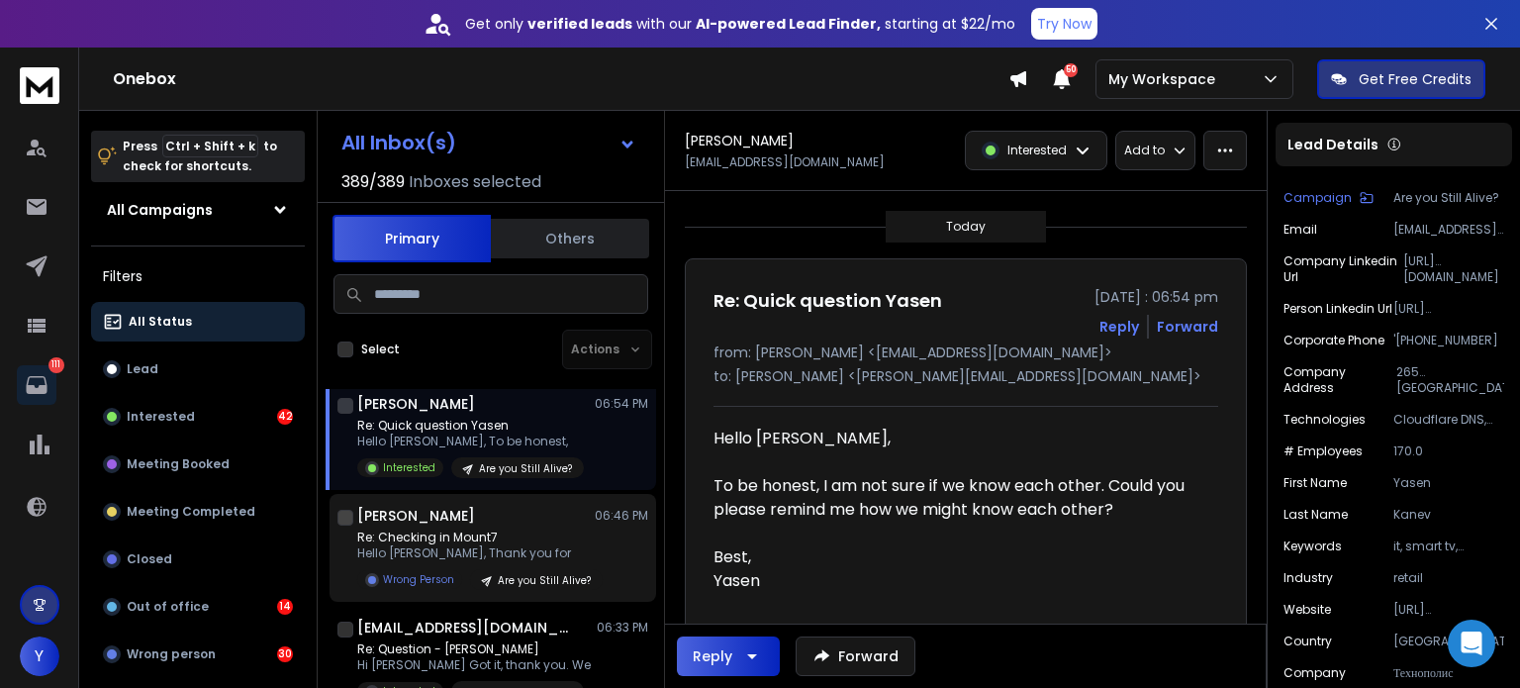
scroll to position [297, 0]
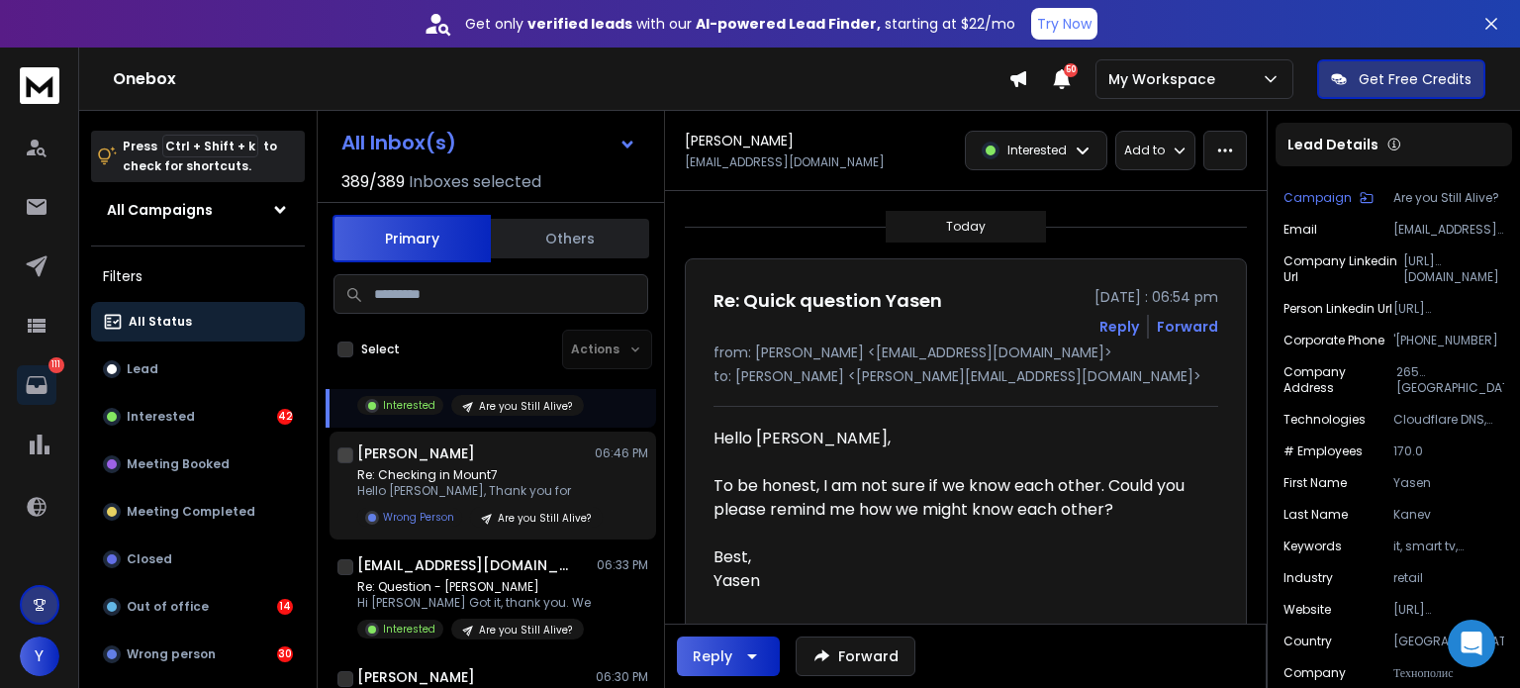
click at [522, 459] on div "[PERSON_NAME] 06:46 PM" at bounding box center [502, 453] width 291 height 20
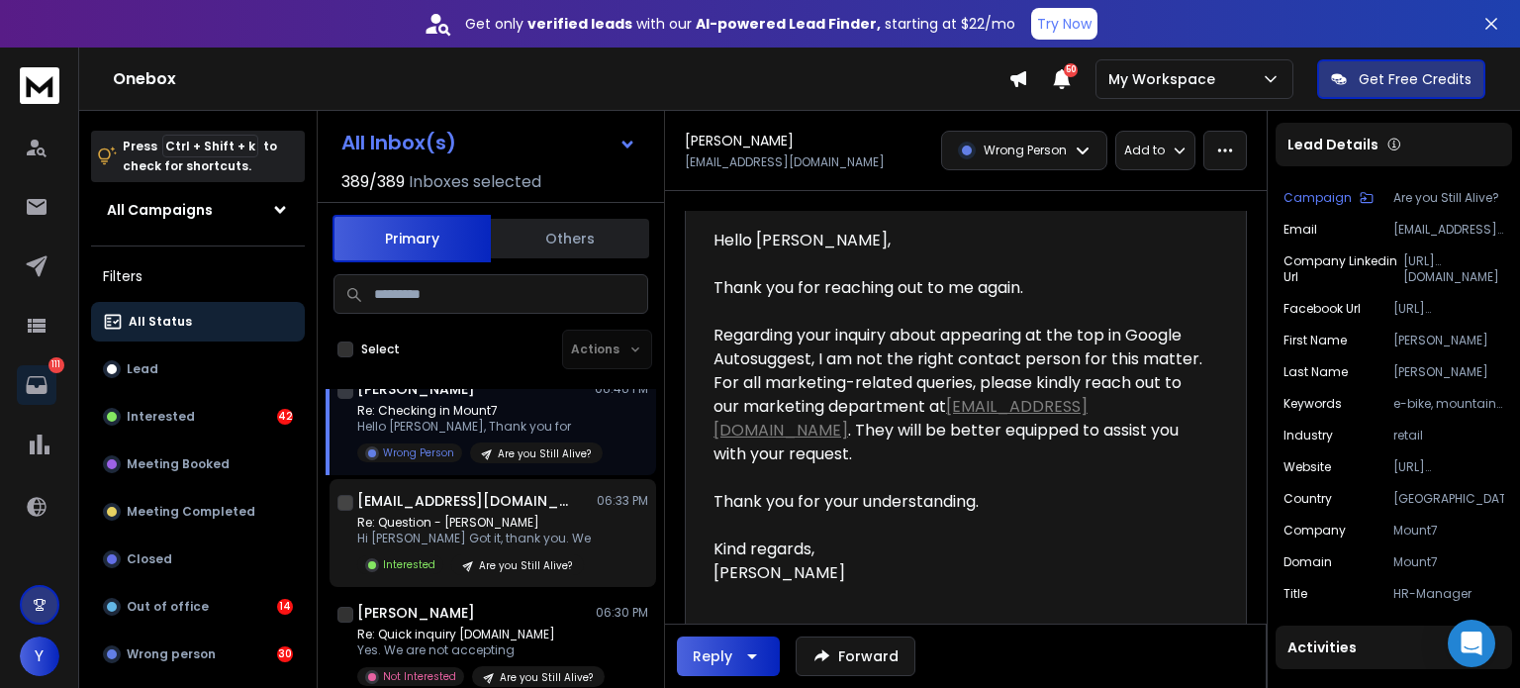
scroll to position [396, 0]
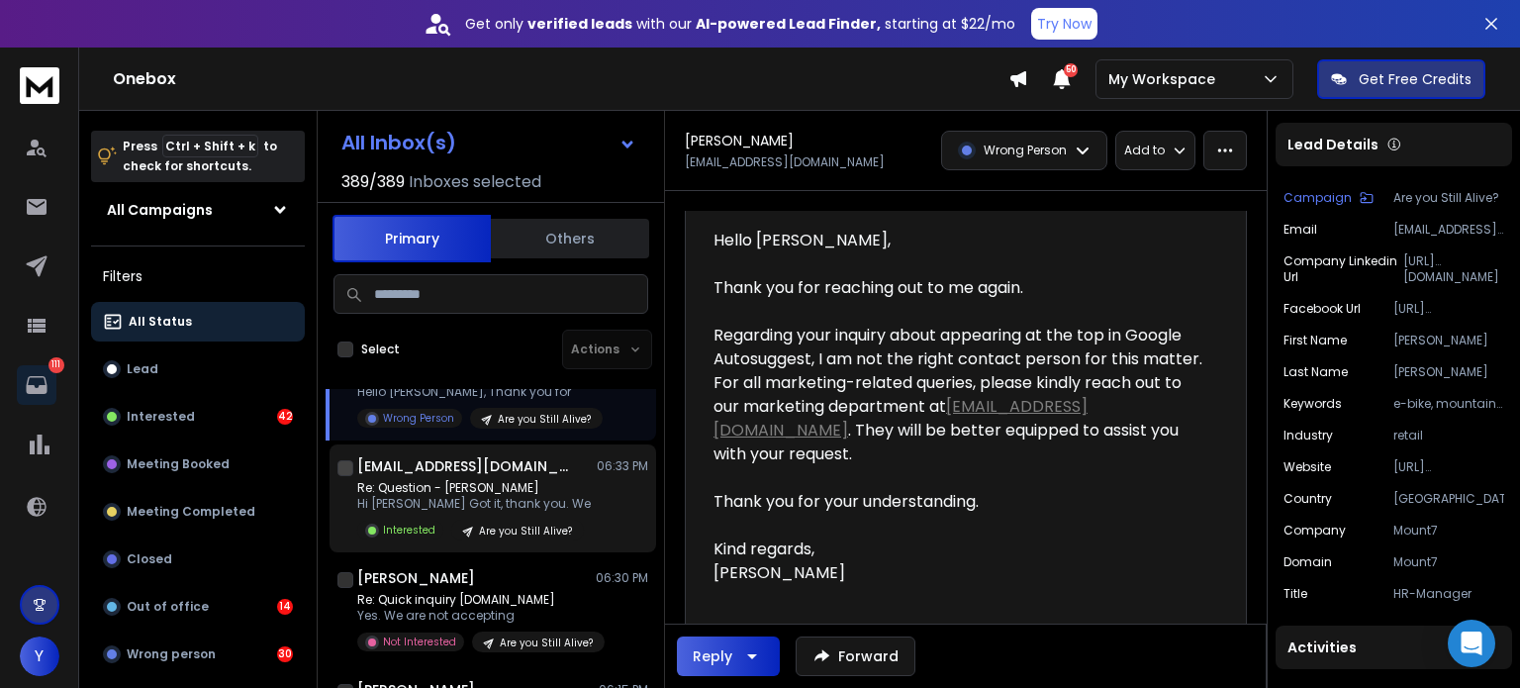
click at [495, 482] on p "Re: Question - [PERSON_NAME]" at bounding box center [474, 488] width 234 height 16
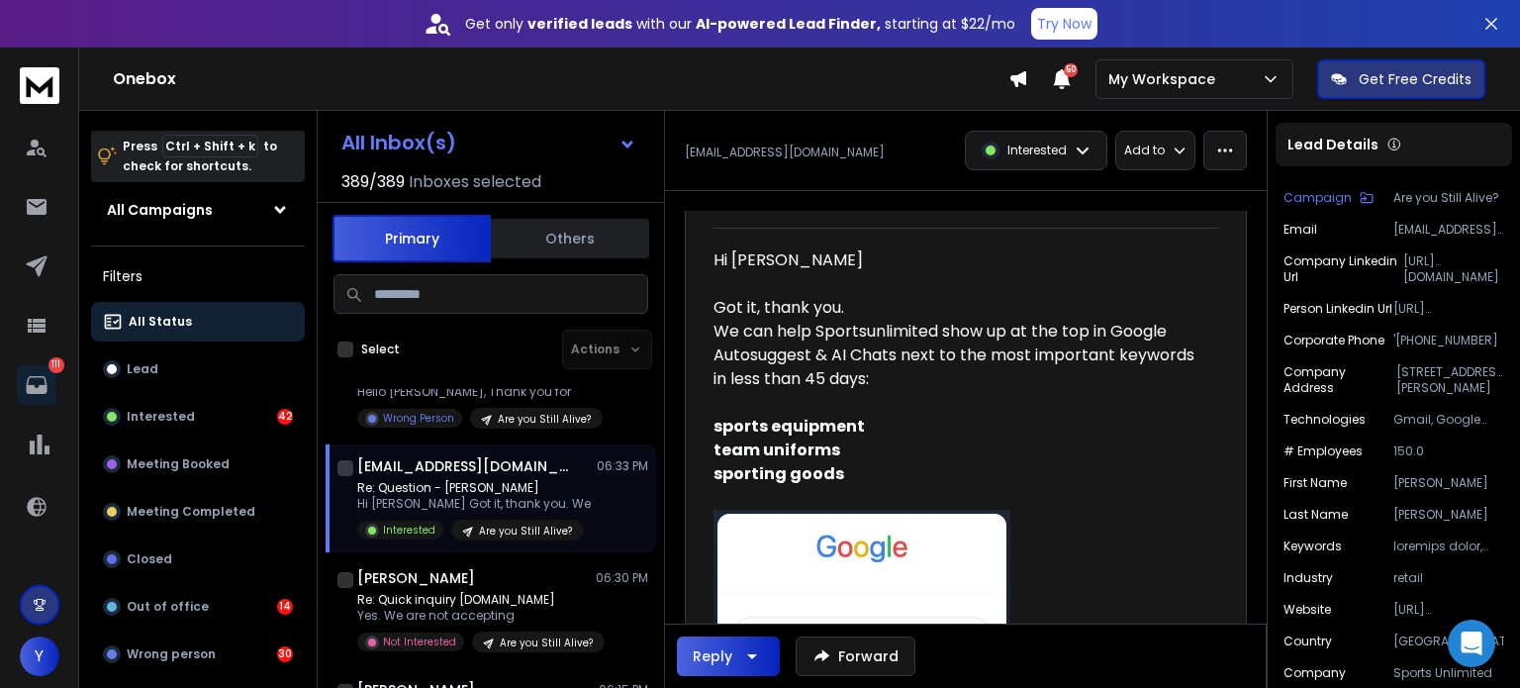
scroll to position [0, 0]
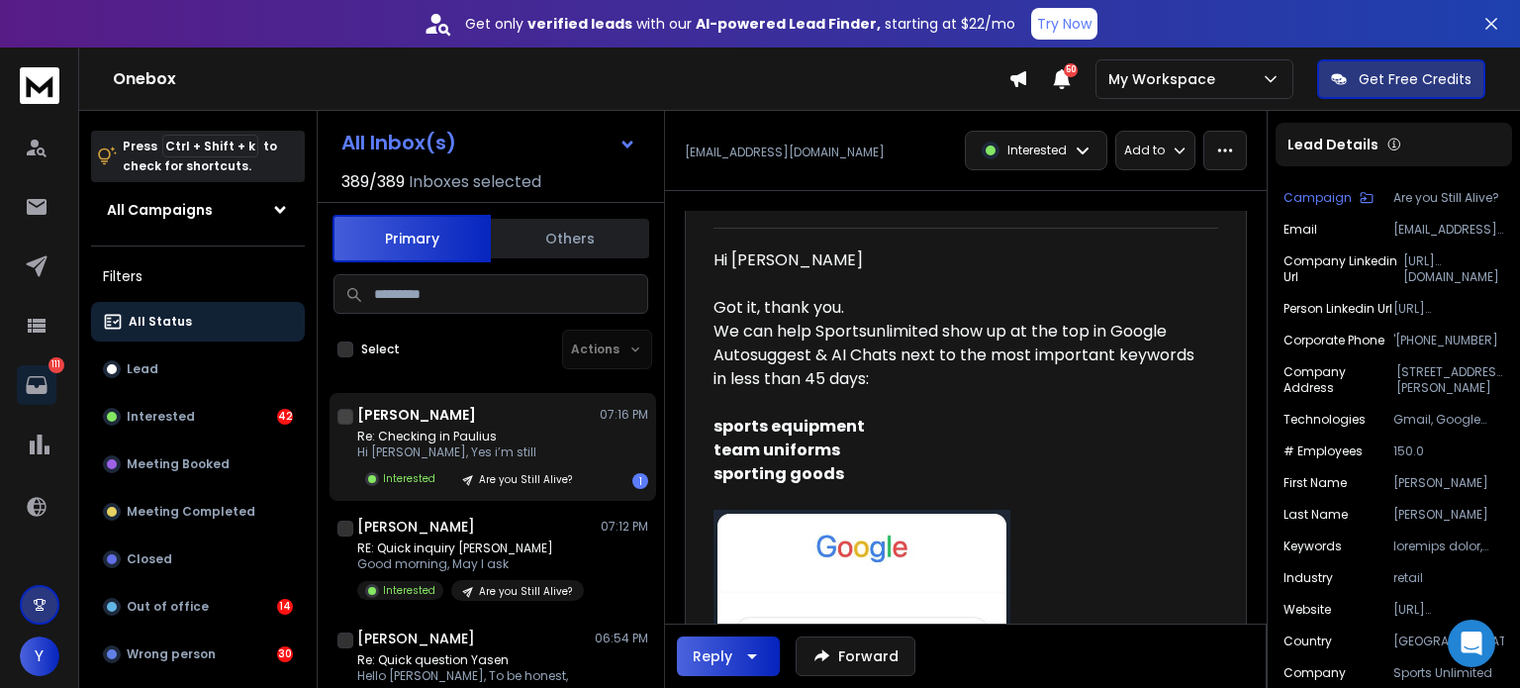
click at [496, 427] on div "[PERSON_NAME] 07:16 PM Re: Checking in [PERSON_NAME] Hi [PERSON_NAME], Yes i’m …" at bounding box center [502, 447] width 291 height 84
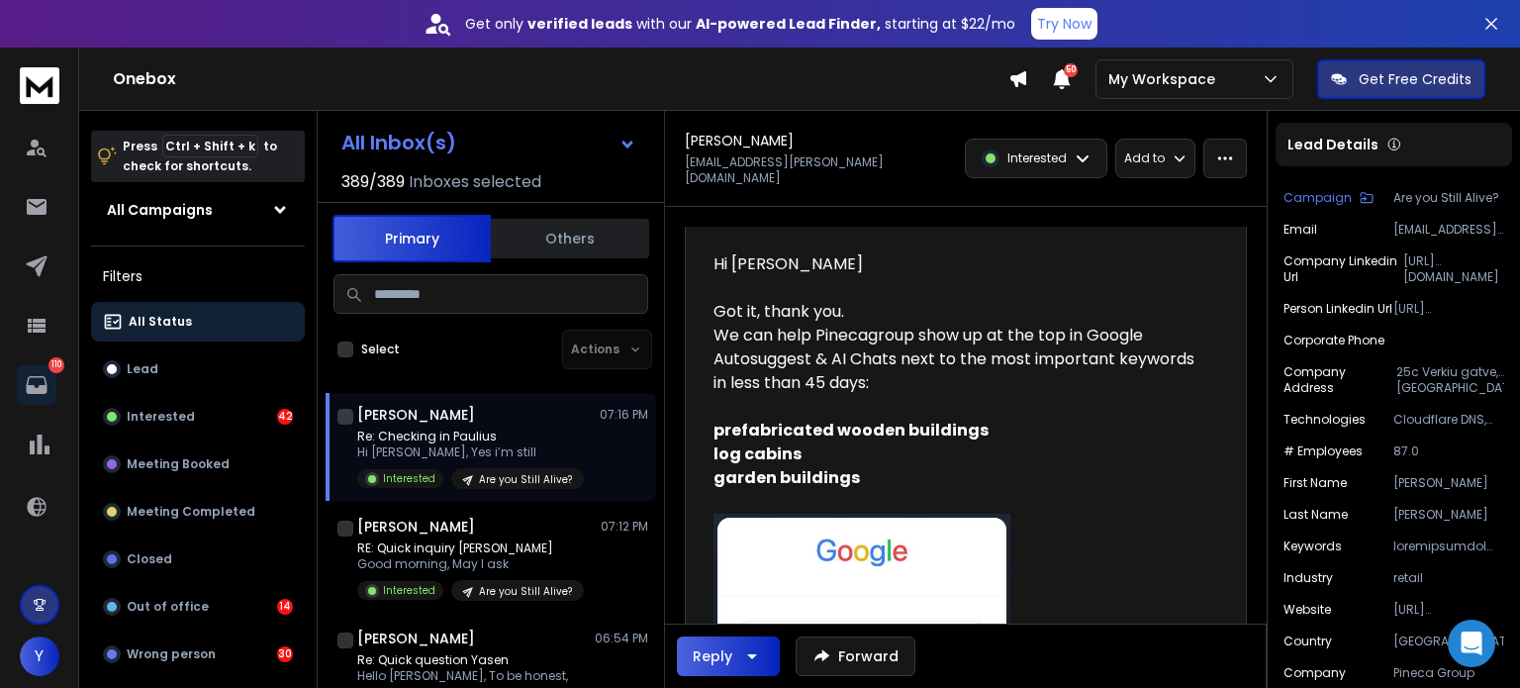
scroll to position [594, 0]
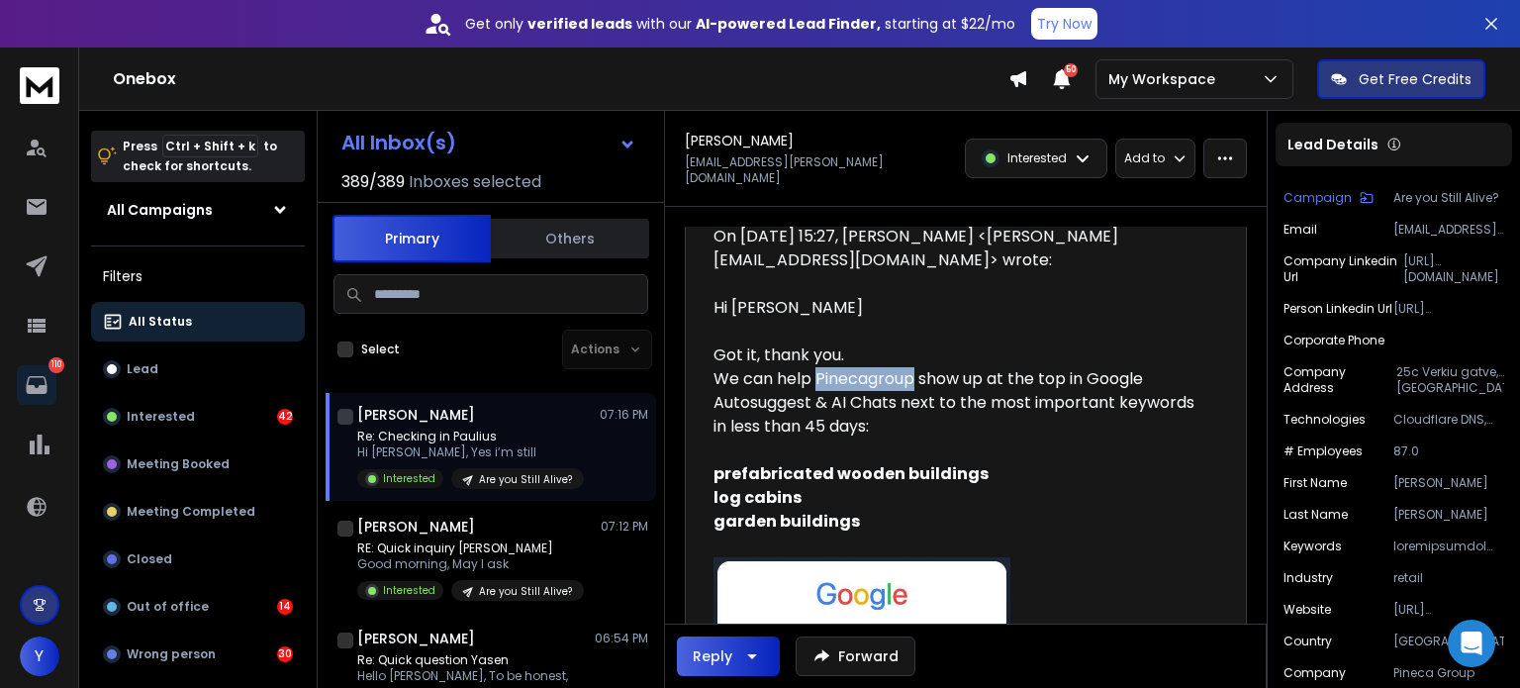
drag, startPoint x: 819, startPoint y: 348, endPoint x: 915, endPoint y: 355, distance: 96.3
copy div "Pinecagroup"
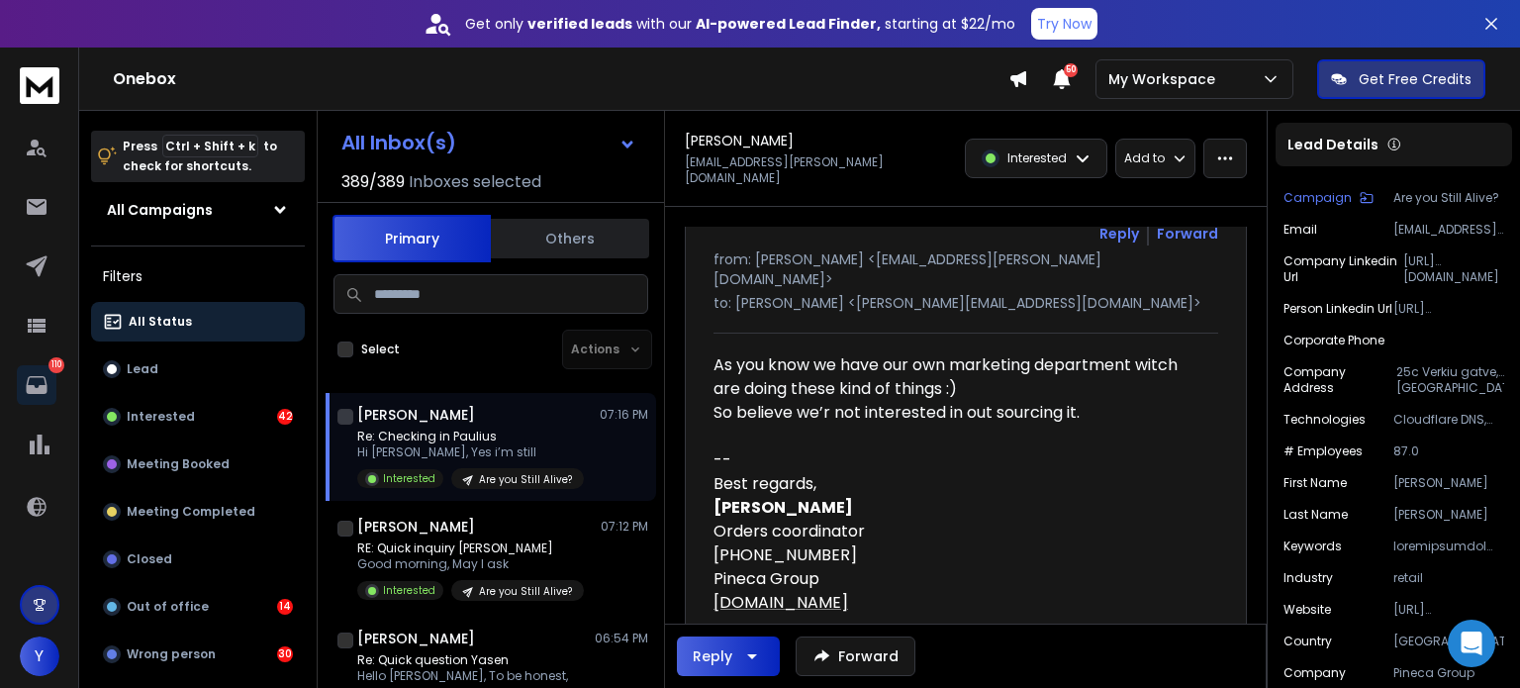
scroll to position [99, 0]
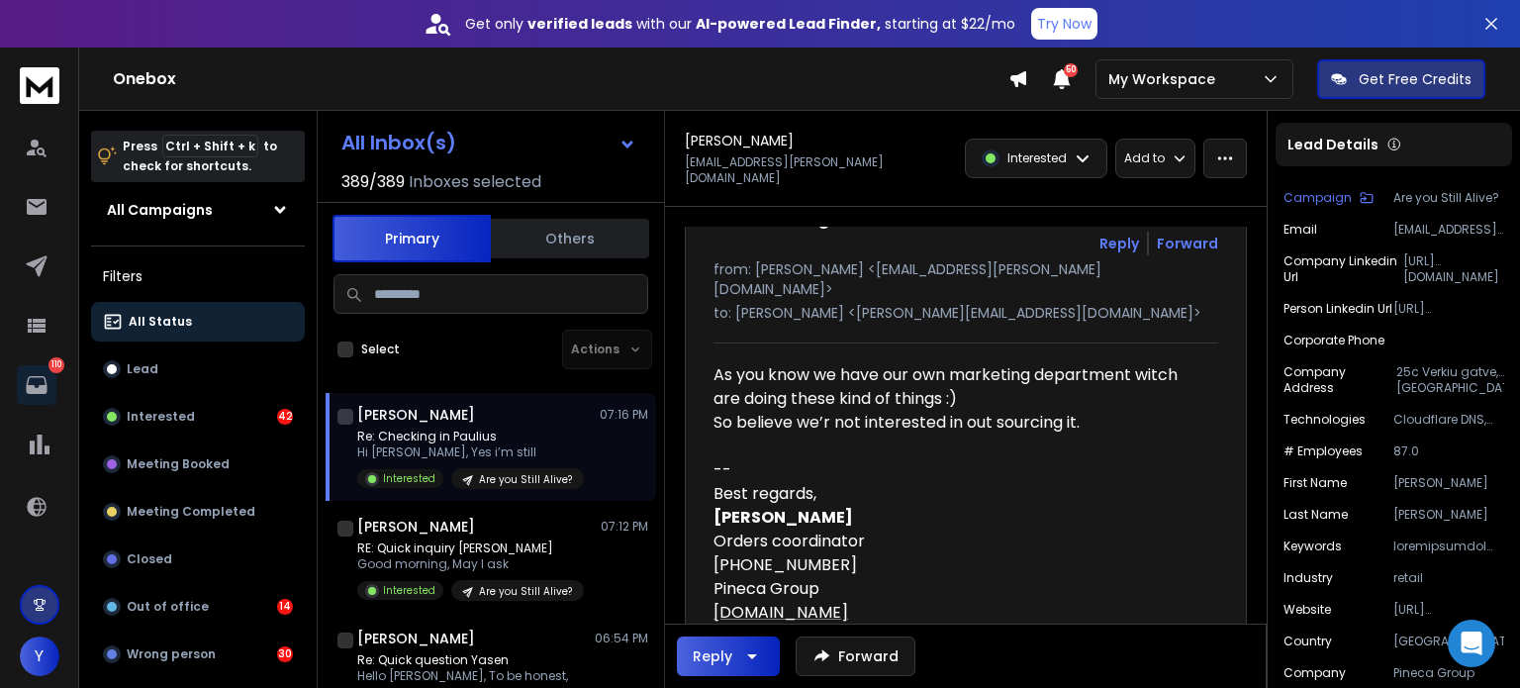
click at [736, 656] on div "Reply" at bounding box center [728, 656] width 71 height 24
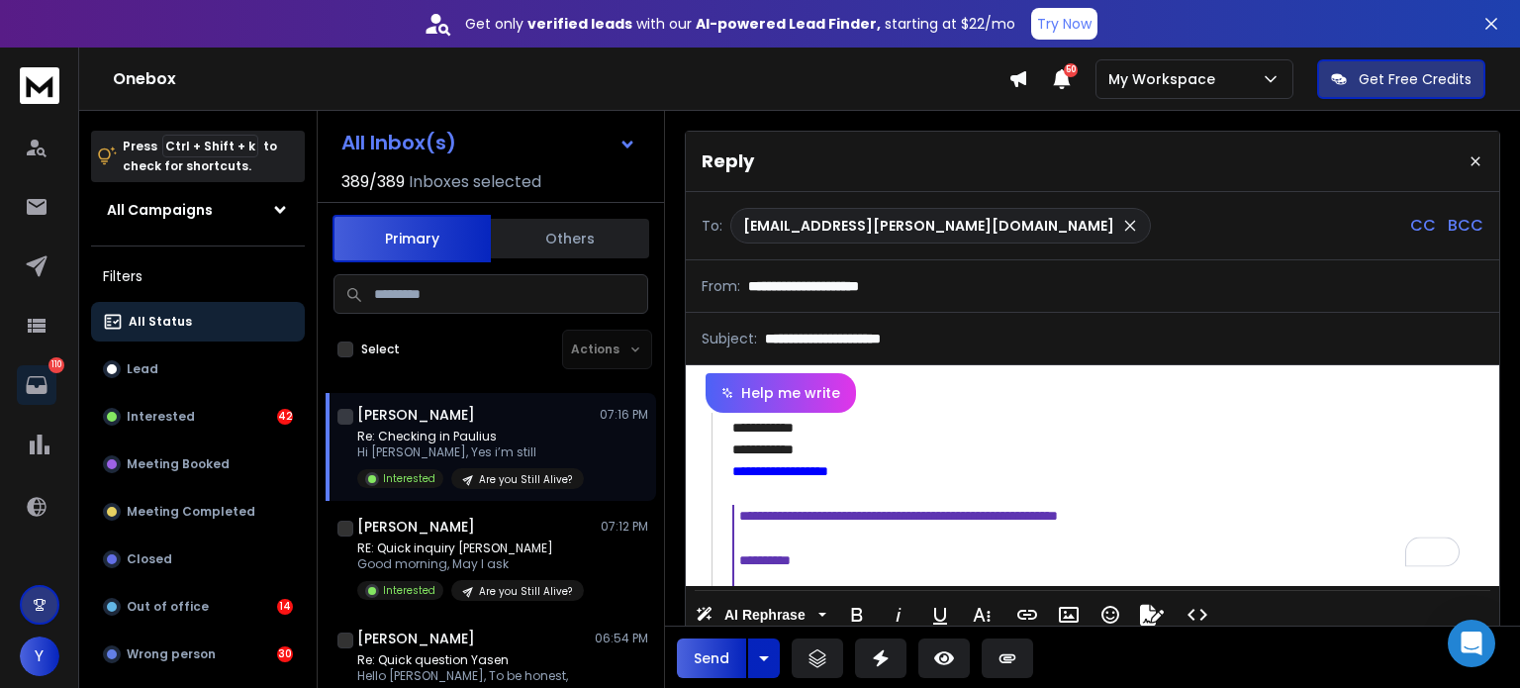
scroll to position [0, 0]
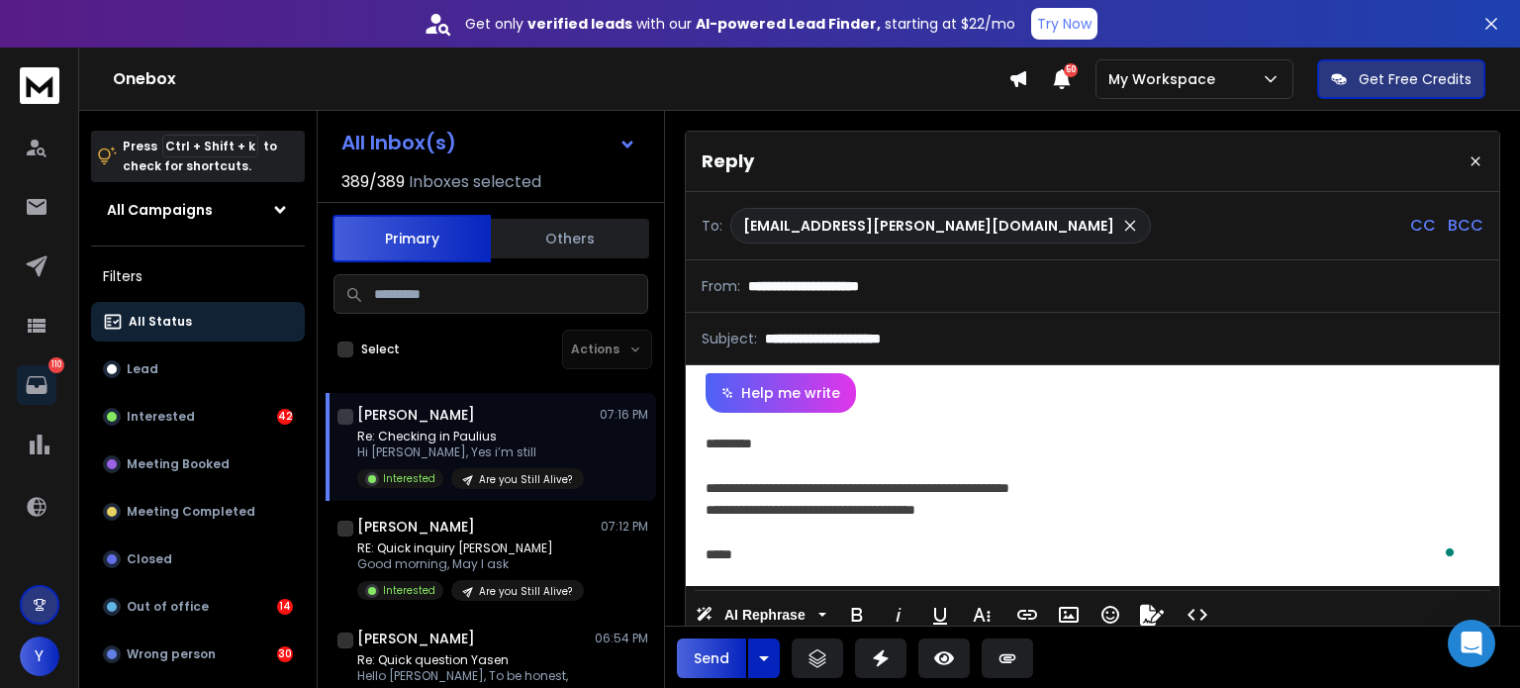
click at [761, 439] on div "*********" at bounding box center [1083, 444] width 754 height 22
click at [764, 486] on div "**********" at bounding box center [1083, 488] width 754 height 22
click at [834, 498] on div "**********" at bounding box center [1083, 488] width 754 height 22
click at [1086, 486] on div "**********" at bounding box center [1083, 488] width 754 height 22
click at [954, 501] on div "**********" at bounding box center [1083, 510] width 754 height 22
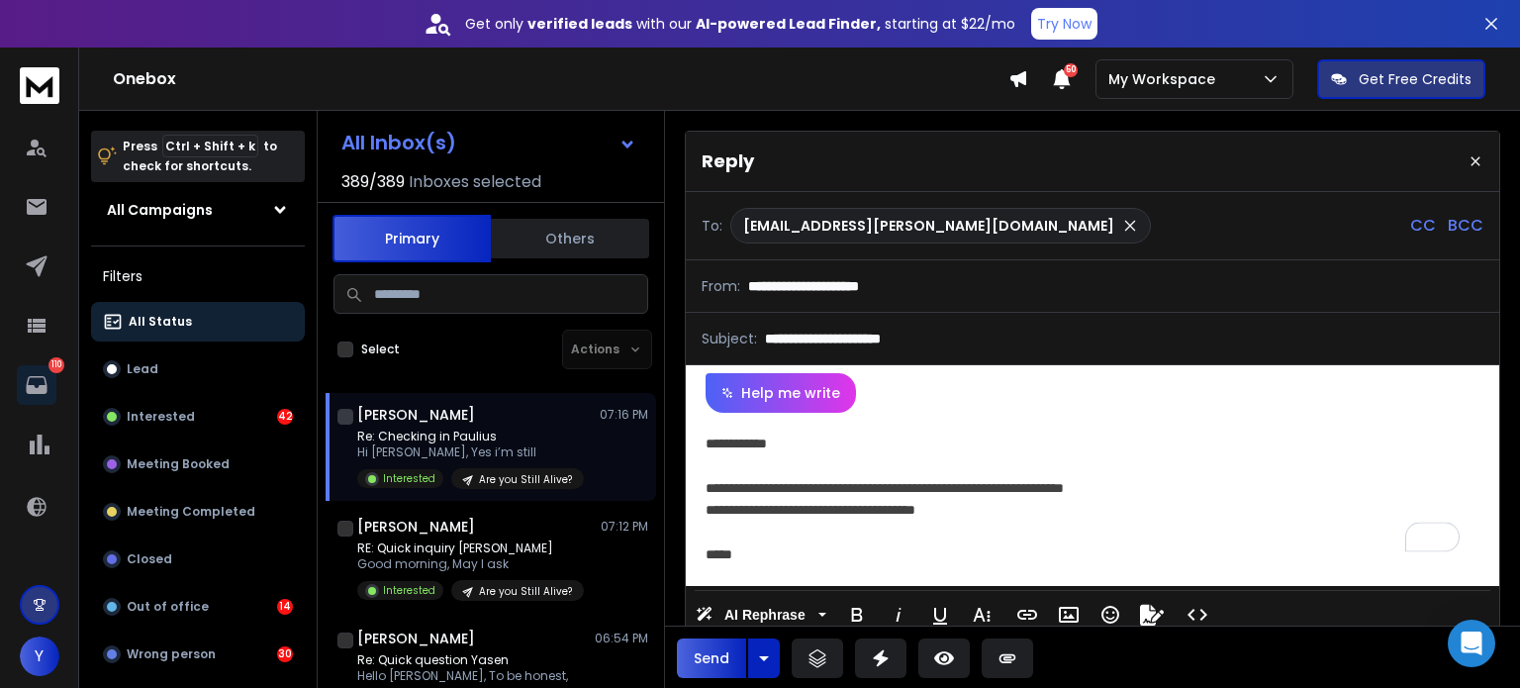
click at [847, 518] on div "**********" at bounding box center [1083, 510] width 754 height 22
click at [719, 652] on button "Send" at bounding box center [711, 658] width 69 height 40
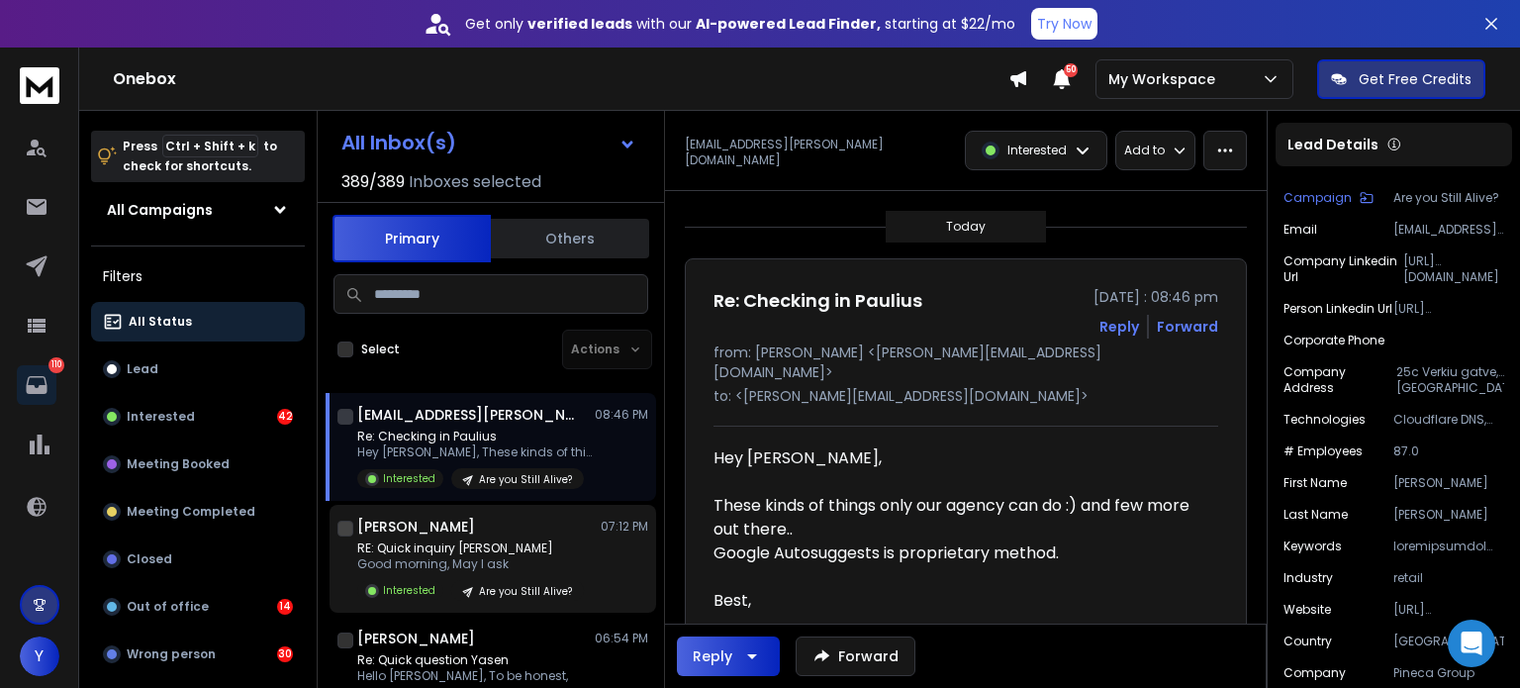
click at [517, 541] on p "RE: Quick inquiry [PERSON_NAME]" at bounding box center [470, 548] width 227 height 16
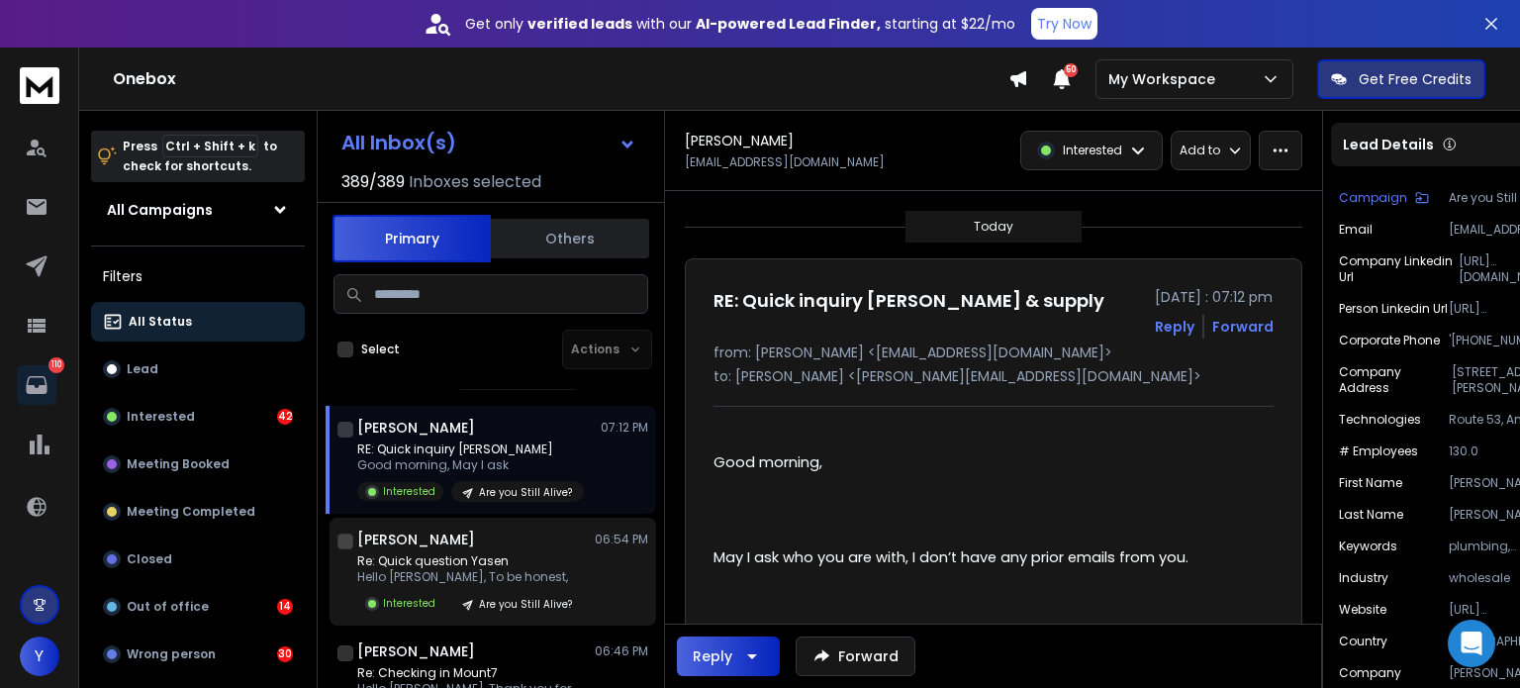
click at [532, 538] on div "[PERSON_NAME] 06:54 PM" at bounding box center [502, 540] width 291 height 20
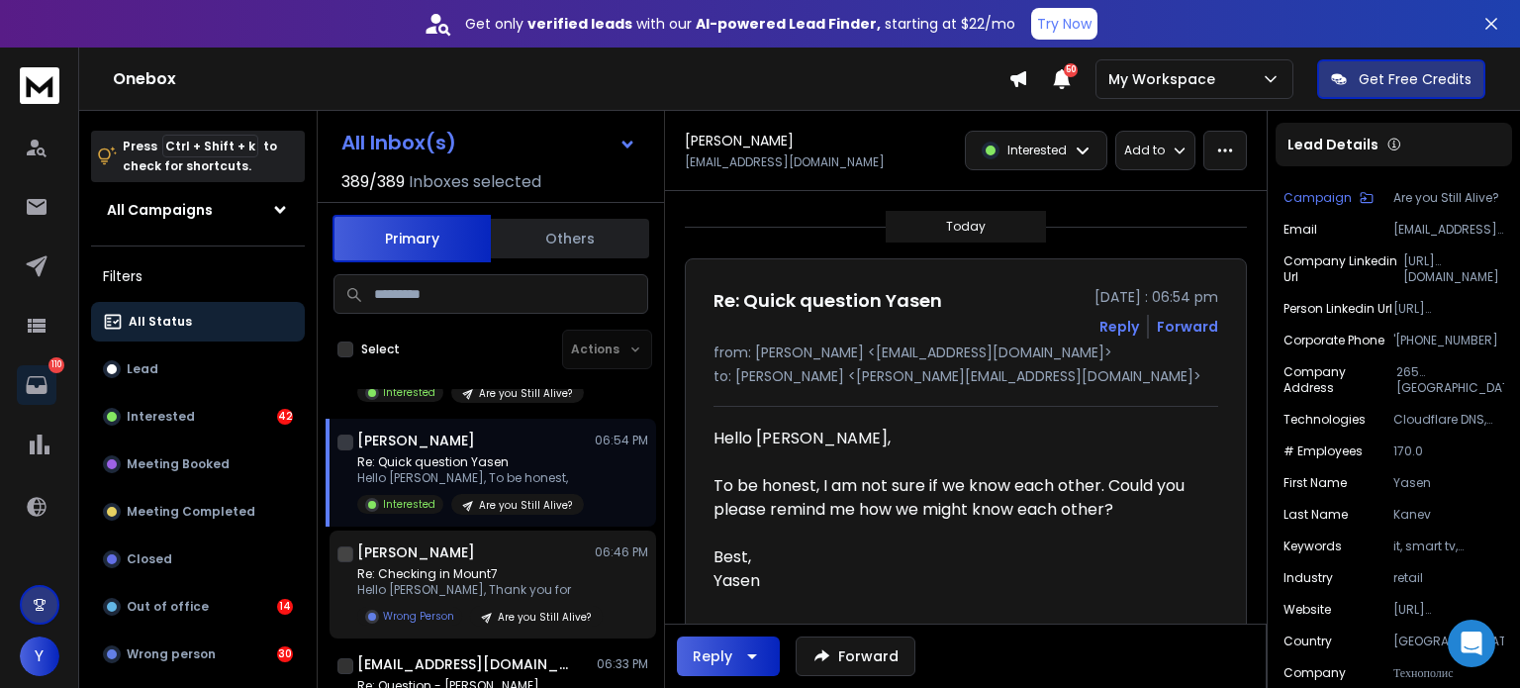
click at [489, 570] on p "Re: Checking in Mount7" at bounding box center [476, 574] width 238 height 16
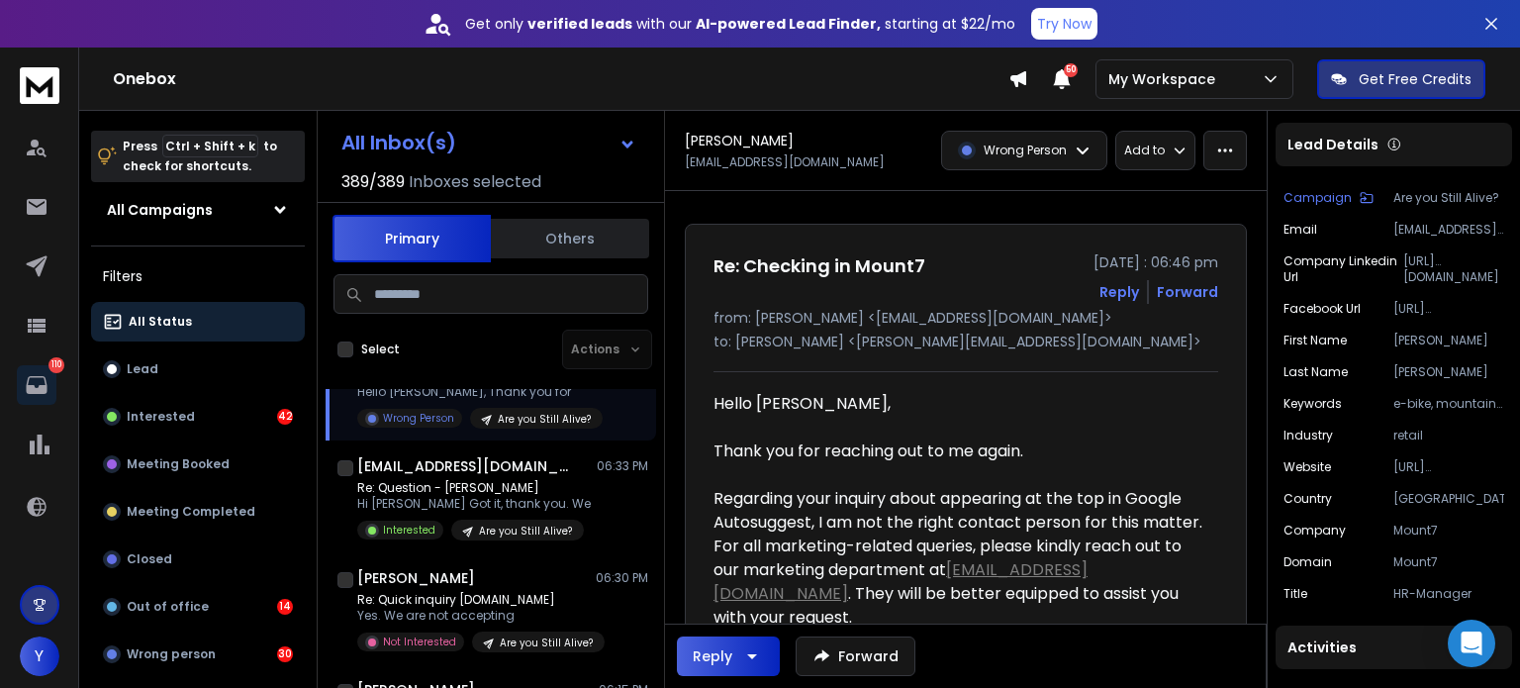
click at [762, 493] on div "Hello [PERSON_NAME], Thank you for reaching out to me again. Regarding your inq…" at bounding box center [958, 641] width 489 height 499
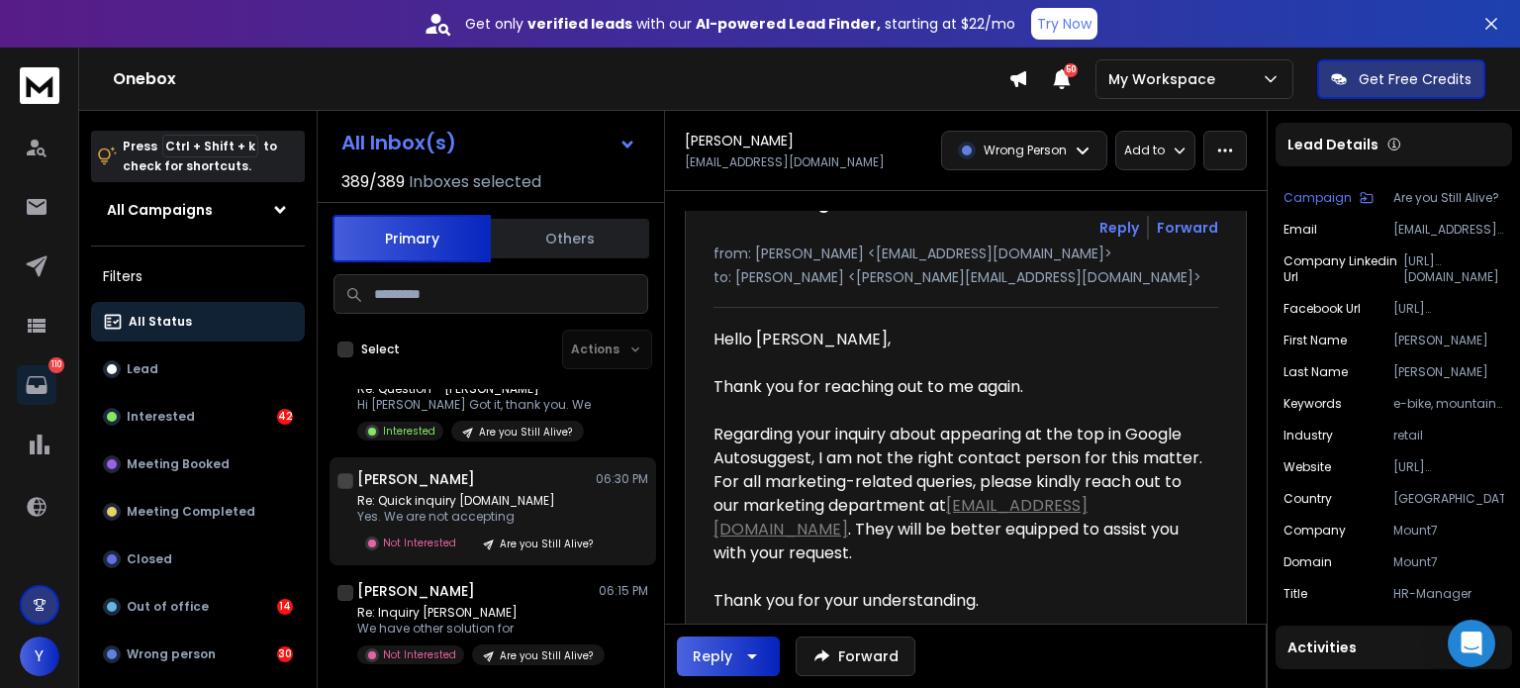
click at [531, 523] on p "Yes. We are not accepting" at bounding box center [476, 517] width 238 height 16
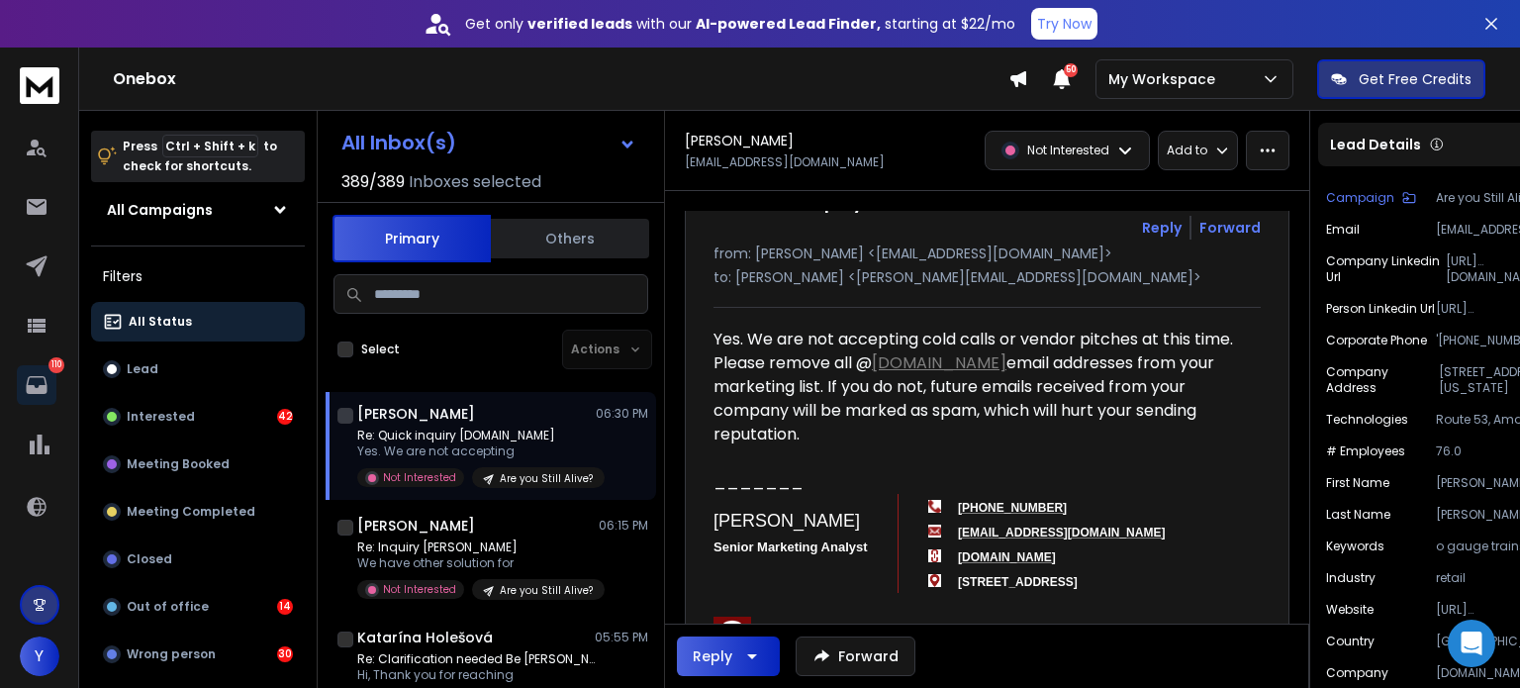
scroll to position [594, 0]
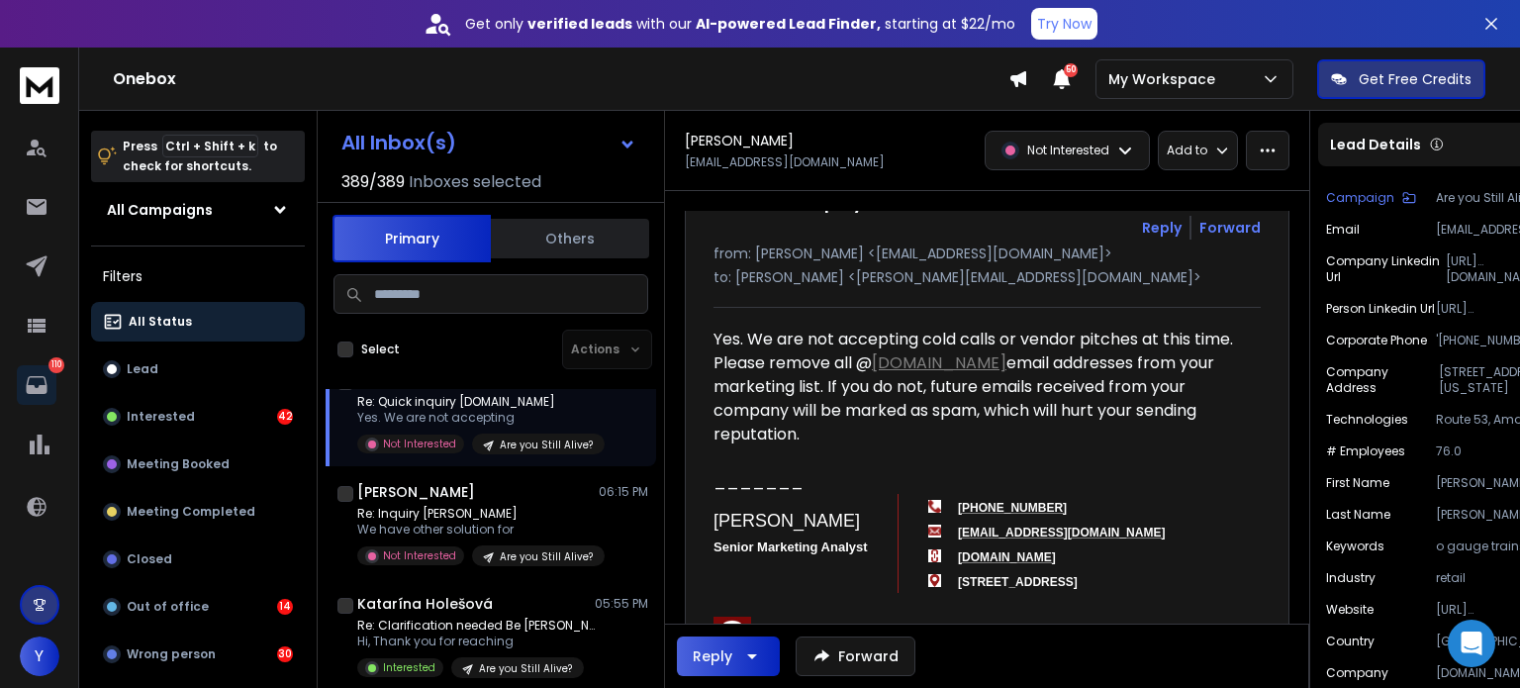
click at [534, 523] on p "We have other solution for" at bounding box center [476, 530] width 238 height 16
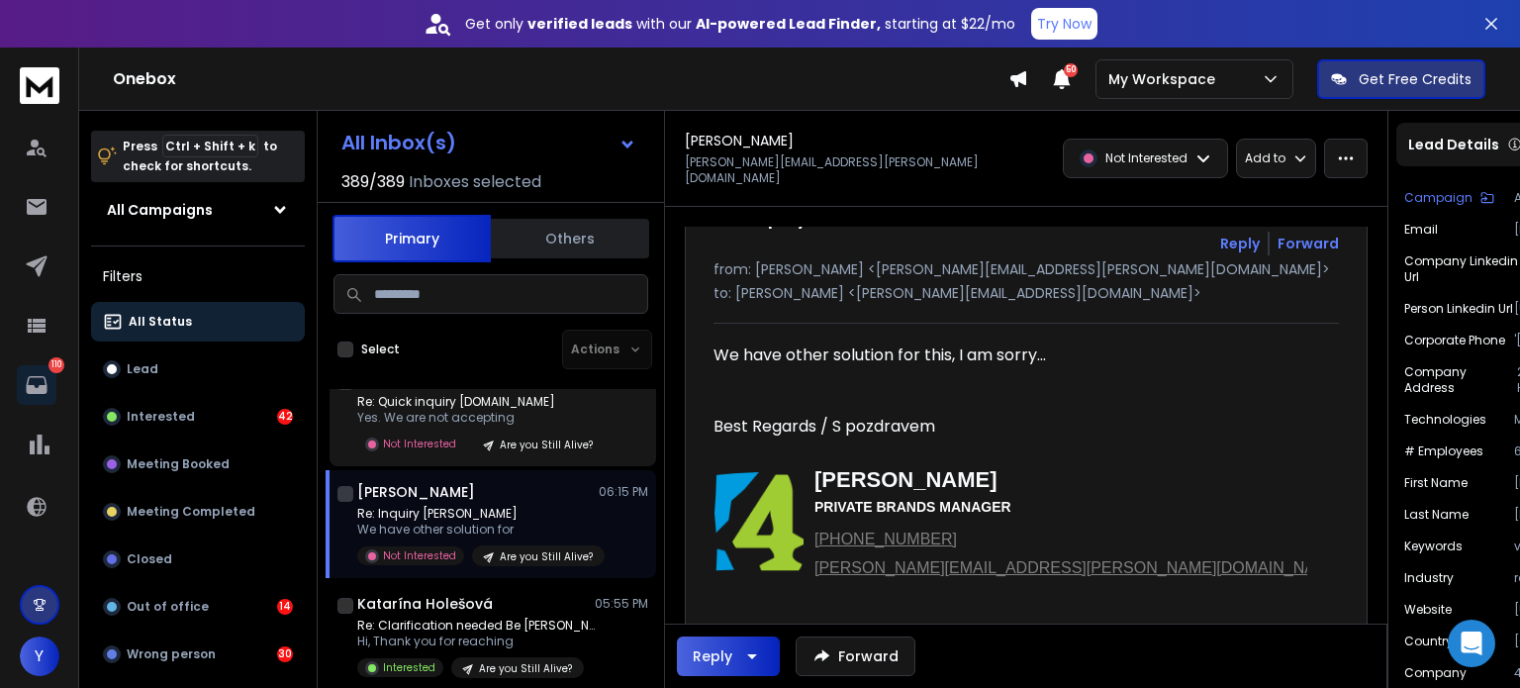
scroll to position [693, 0]
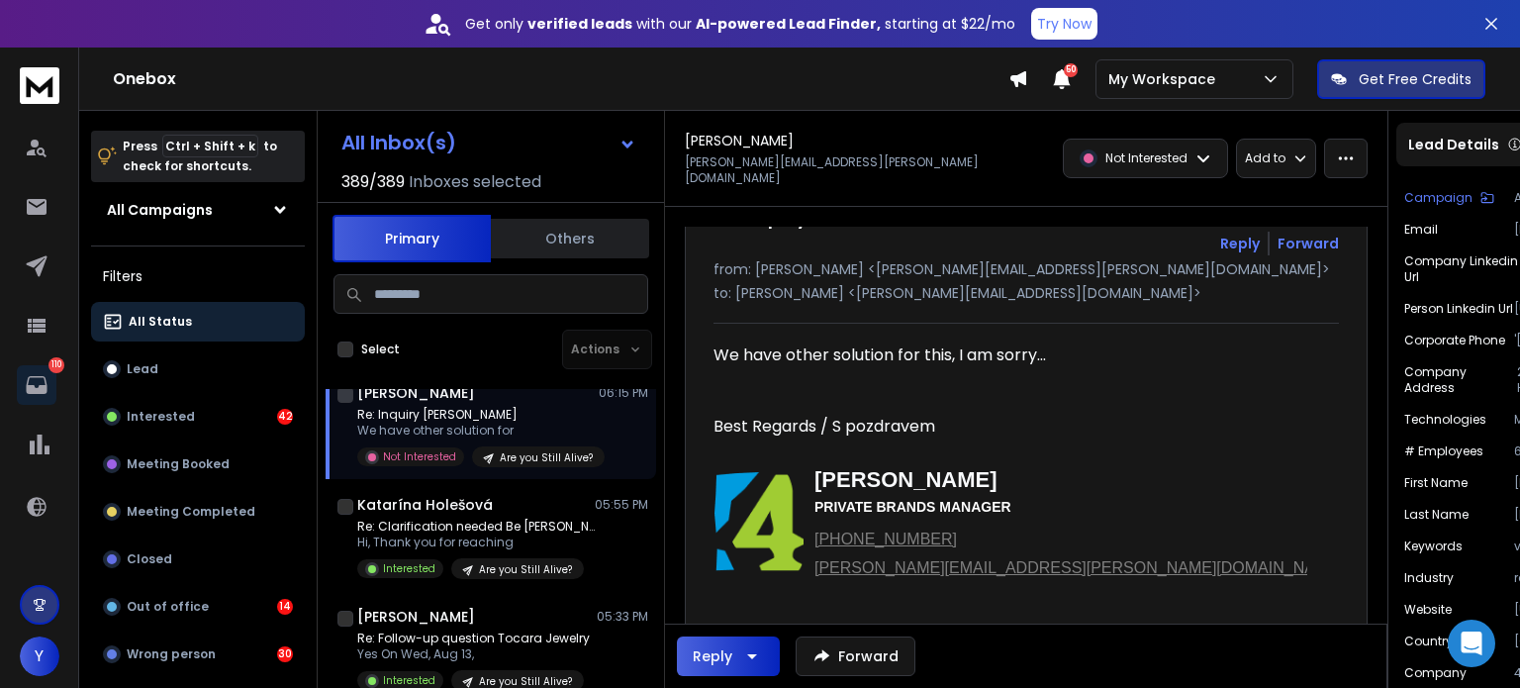
click at [534, 523] on p "Re: Clarification needed Be [PERSON_NAME]" at bounding box center [476, 527] width 238 height 16
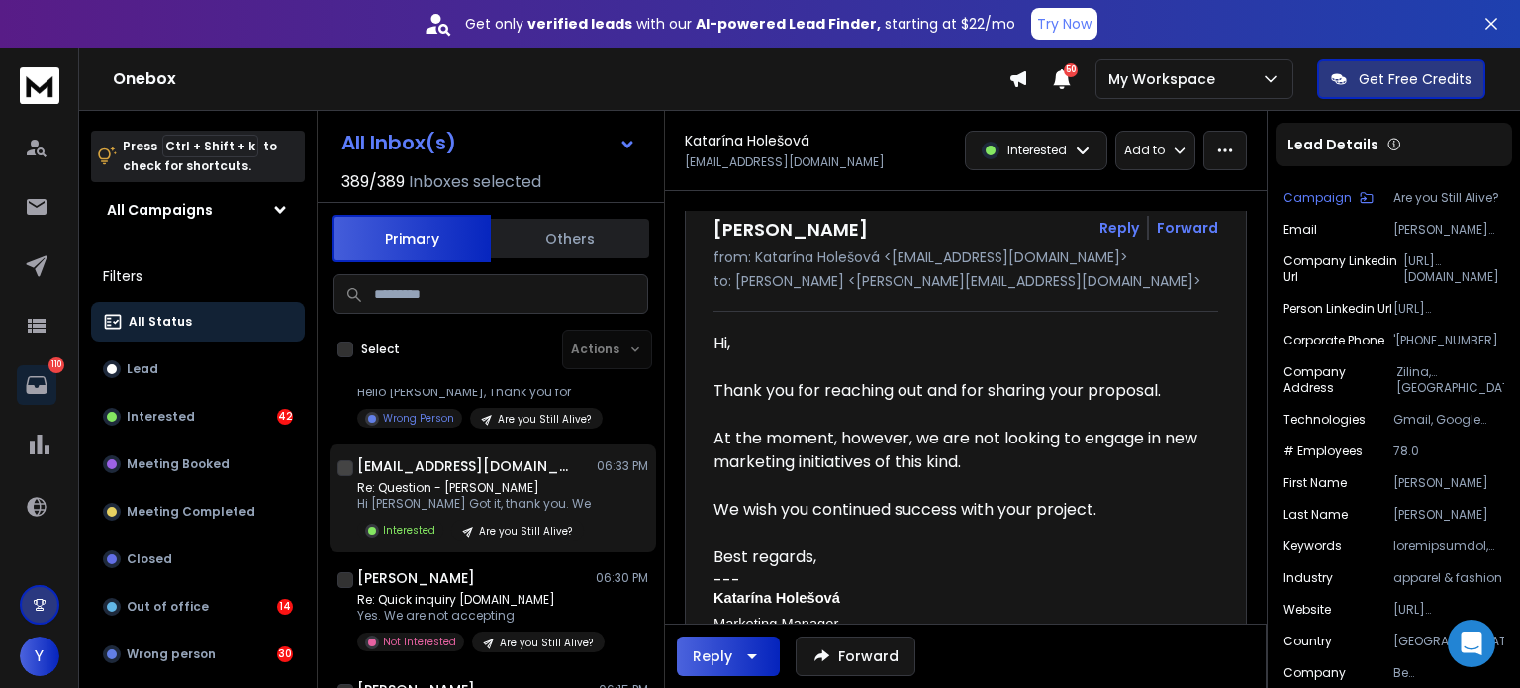
click at [547, 493] on p "Re: Question - [PERSON_NAME]" at bounding box center [474, 488] width 234 height 16
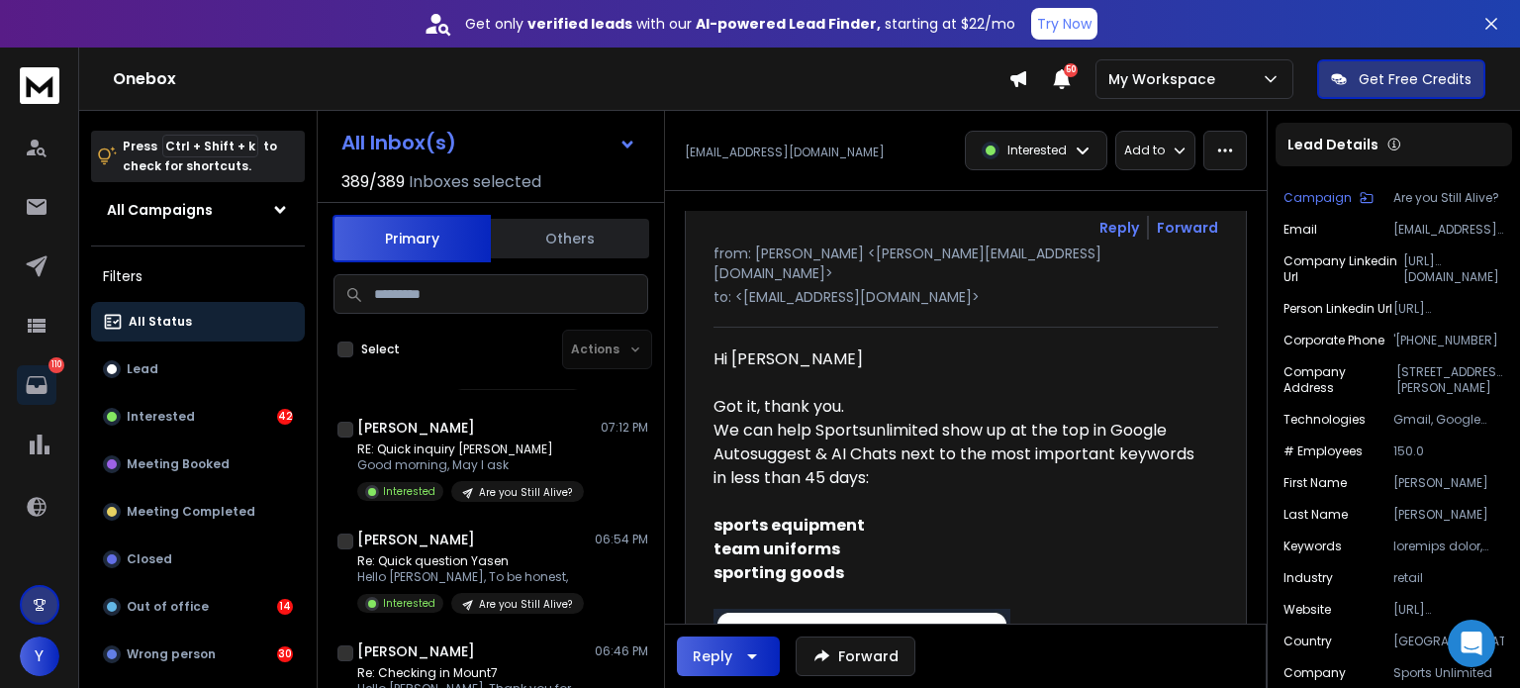
scroll to position [0, 0]
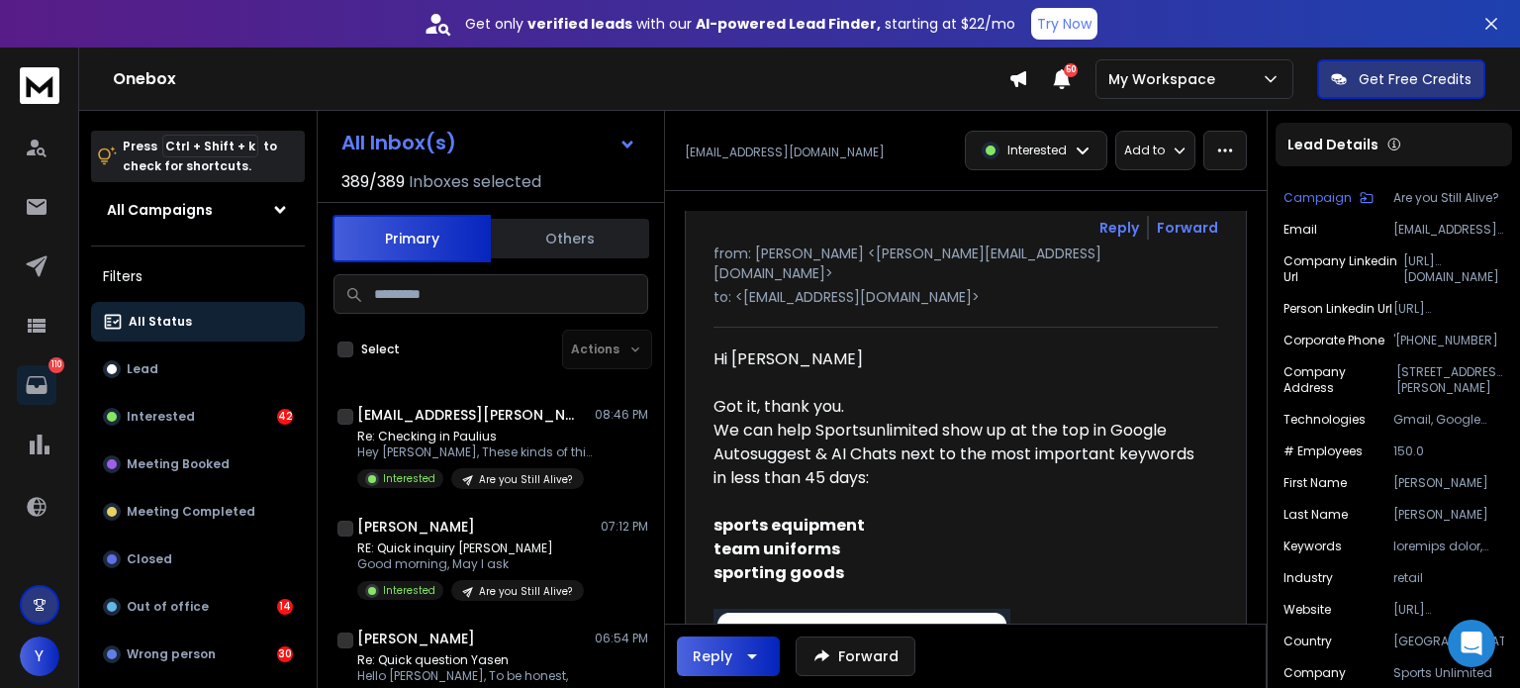
click at [863, 106] on div "Onebox 50 My Workspace Get Free Credits" at bounding box center [760, 79] width 1520 height 63
